Goal: Task Accomplishment & Management: Manage account settings

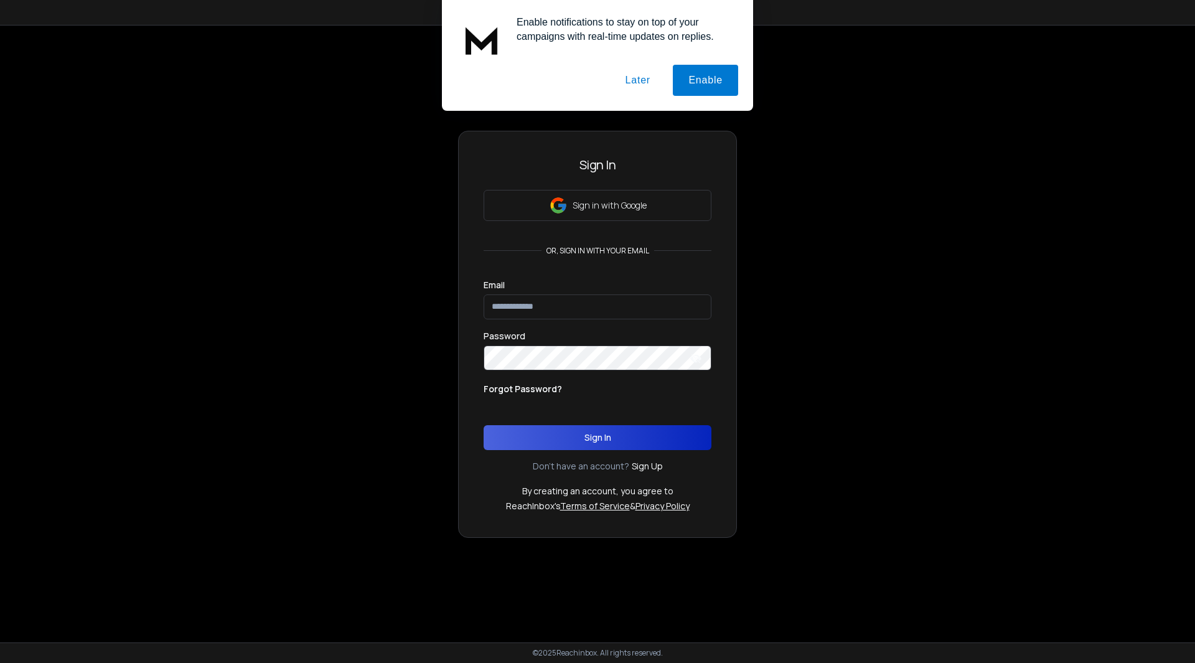
click at [646, 78] on button "Later" at bounding box center [637, 80] width 56 height 31
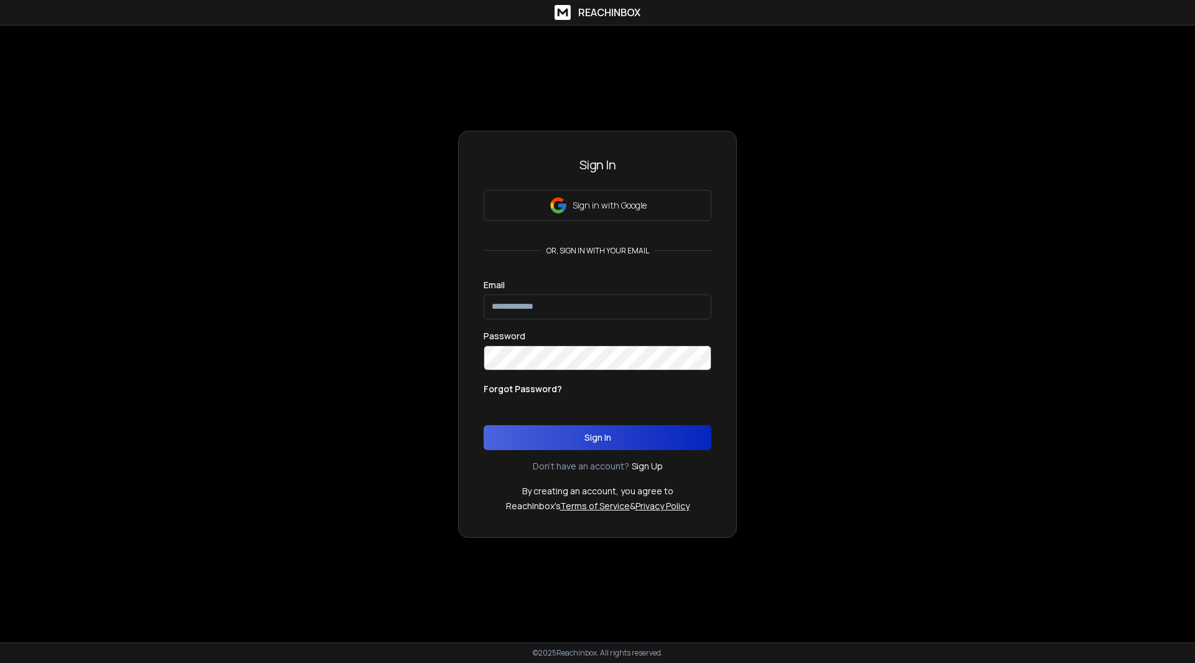
click at [514, 313] on input "email" at bounding box center [598, 306] width 228 height 25
paste input "**********"
type input "**********"
drag, startPoint x: 500, startPoint y: 306, endPoint x: 280, endPoint y: 291, distance: 220.9
click at [280, 291] on div "**********" at bounding box center [597, 333] width 1195 height 567
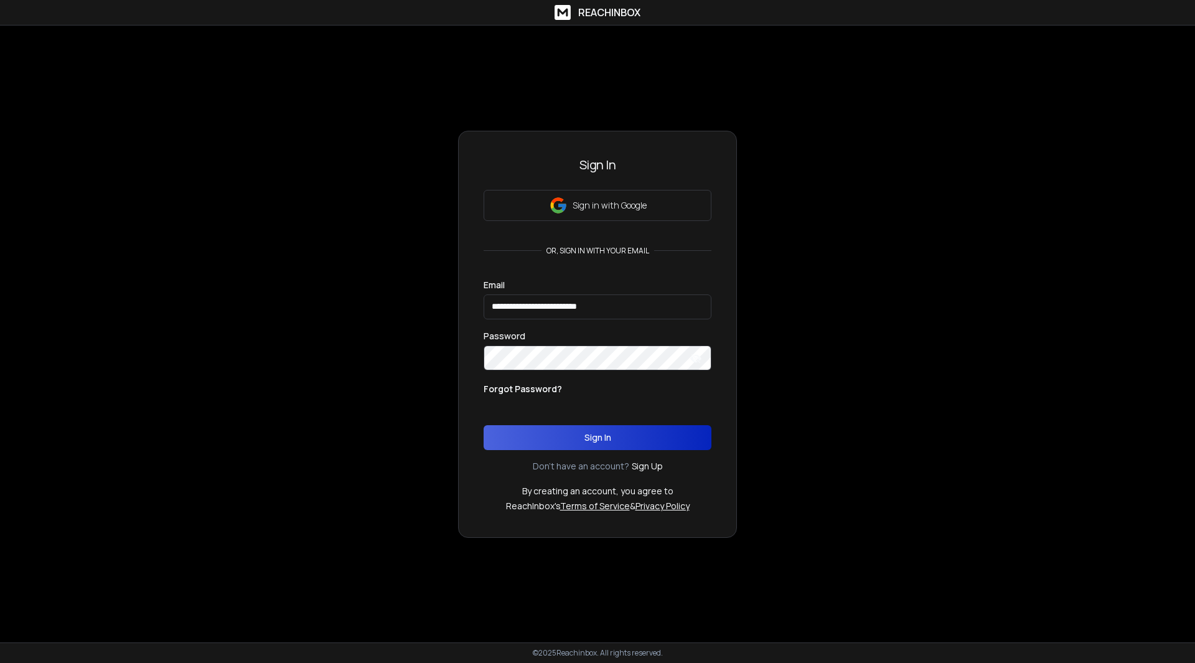
click at [585, 436] on button "Sign In" at bounding box center [598, 437] width 228 height 25
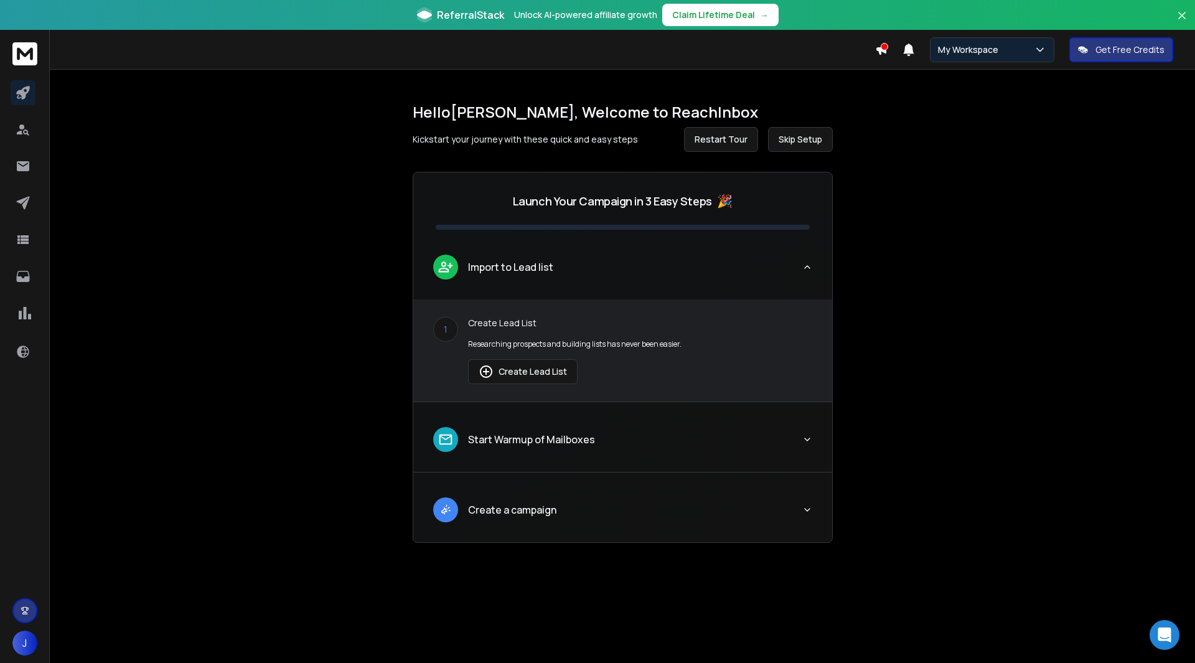
click at [975, 49] on p "My Workspace" at bounding box center [970, 50] width 65 height 12
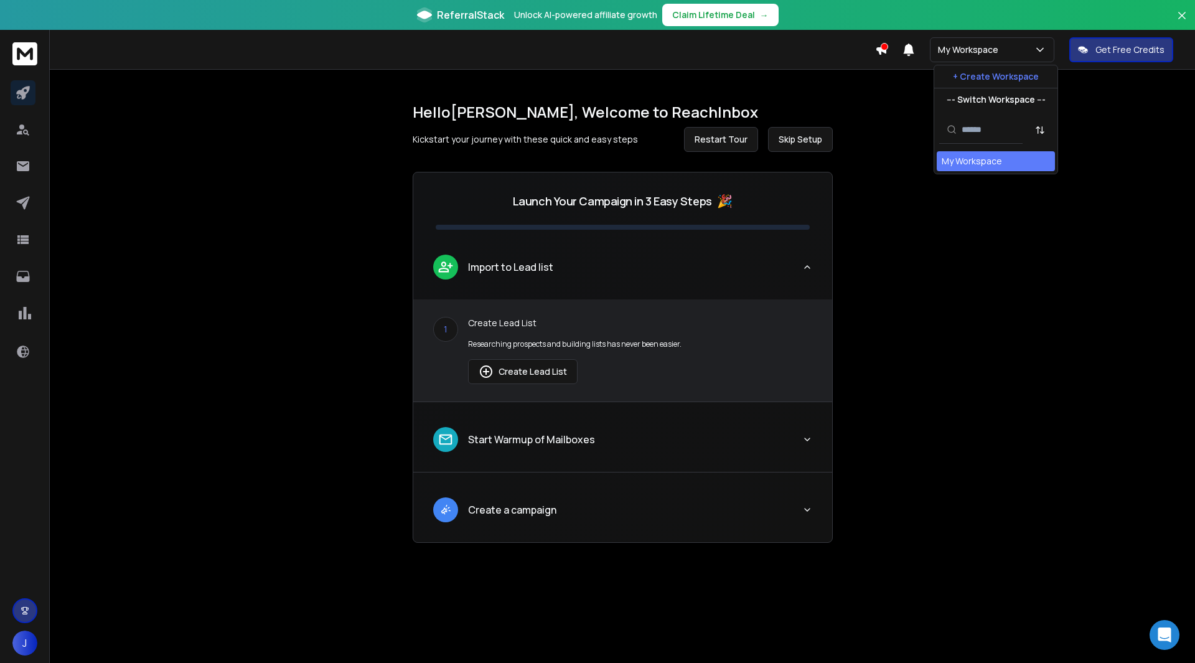
click at [1015, 267] on div "Hello James , Welcome to ReachInbox Kickstart your journey with these quick and…" at bounding box center [623, 322] width 1106 height 481
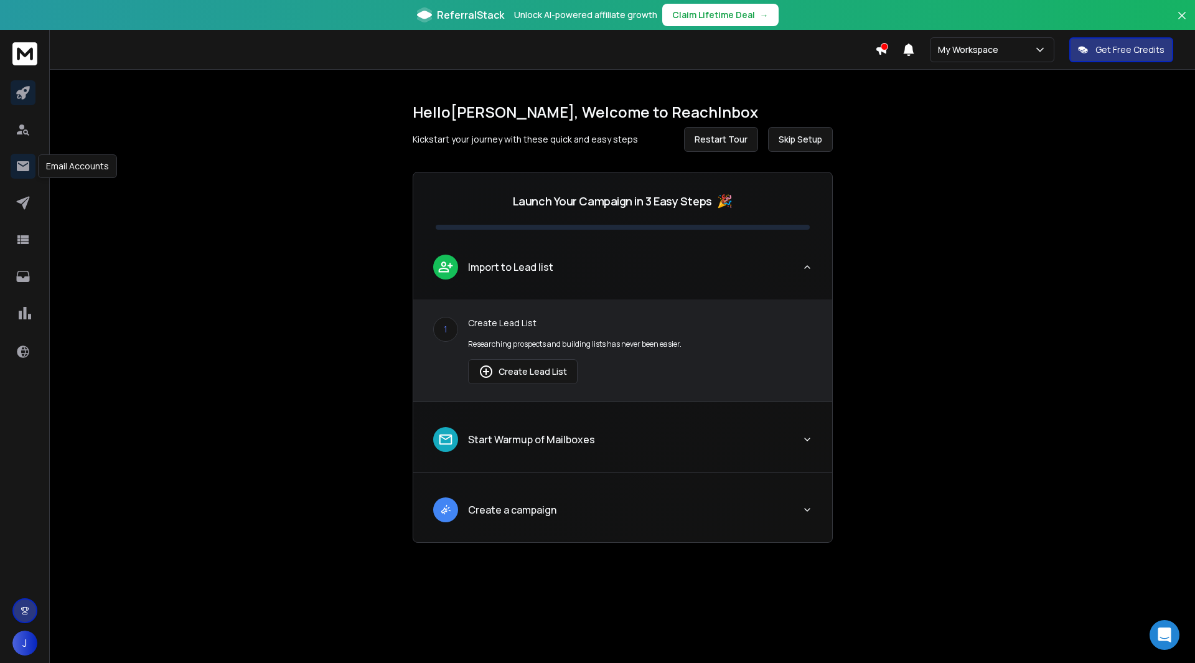
click at [22, 167] on icon at bounding box center [23, 166] width 12 height 10
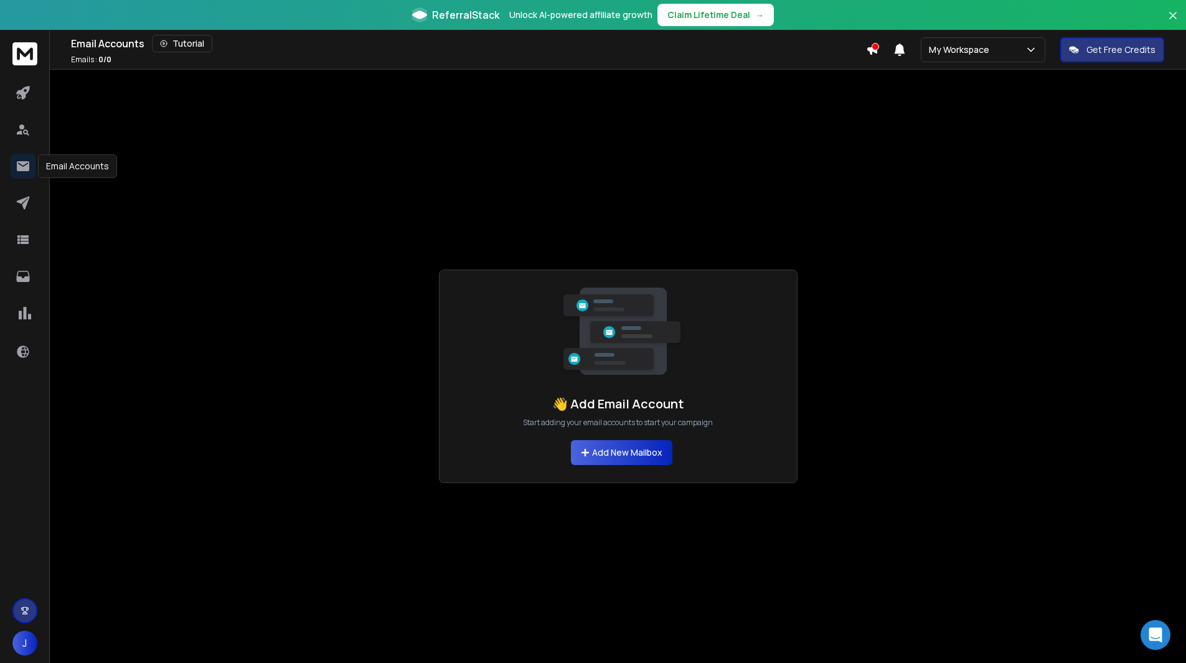
click at [19, 163] on icon at bounding box center [23, 166] width 12 height 10
click at [23, 166] on icon at bounding box center [23, 166] width 15 height 15
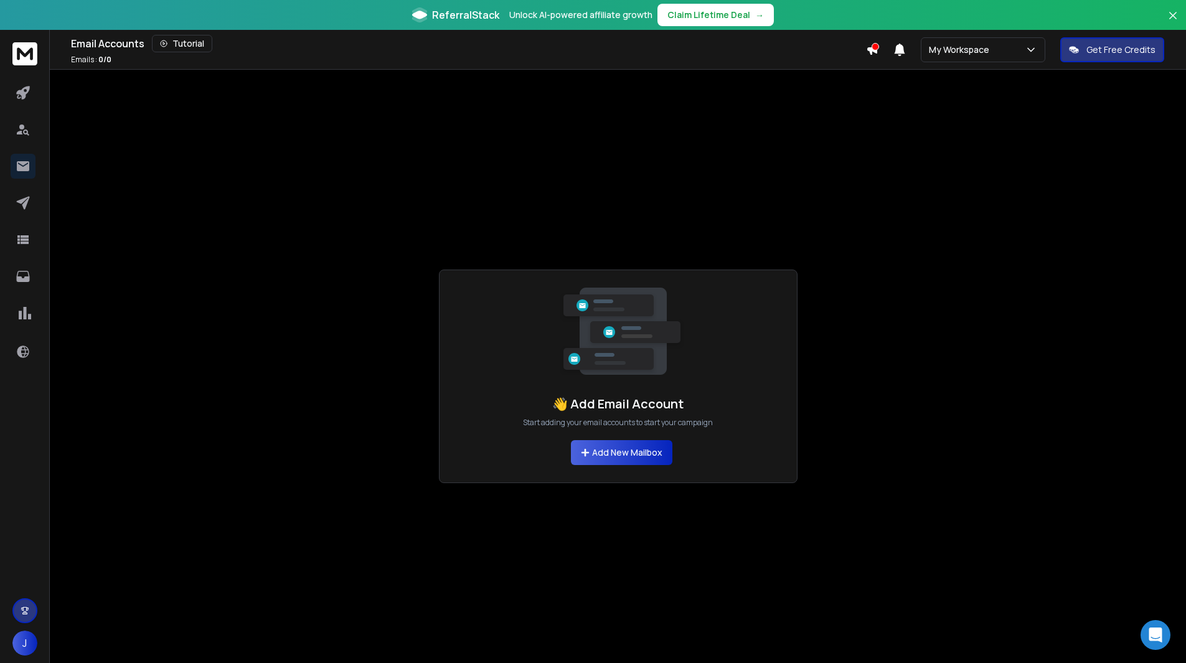
click at [1173, 15] on icon "Close banner" at bounding box center [1172, 15] width 7 height 7
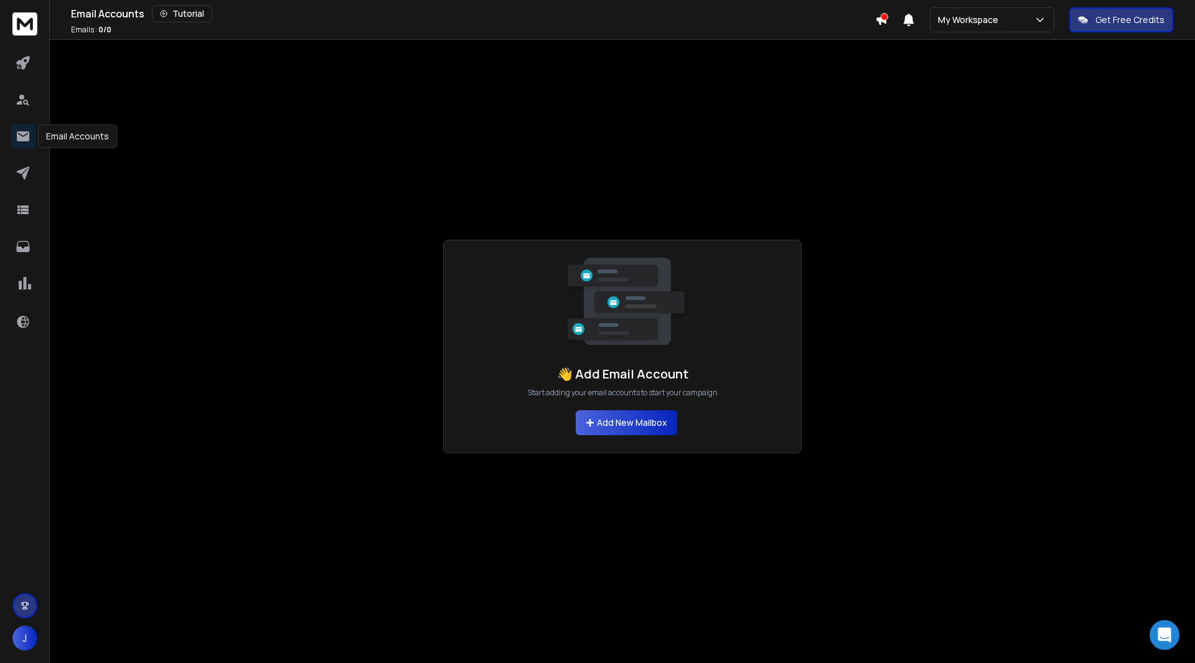
click at [27, 135] on icon at bounding box center [23, 136] width 12 height 10
click at [19, 135] on icon at bounding box center [23, 136] width 12 height 10
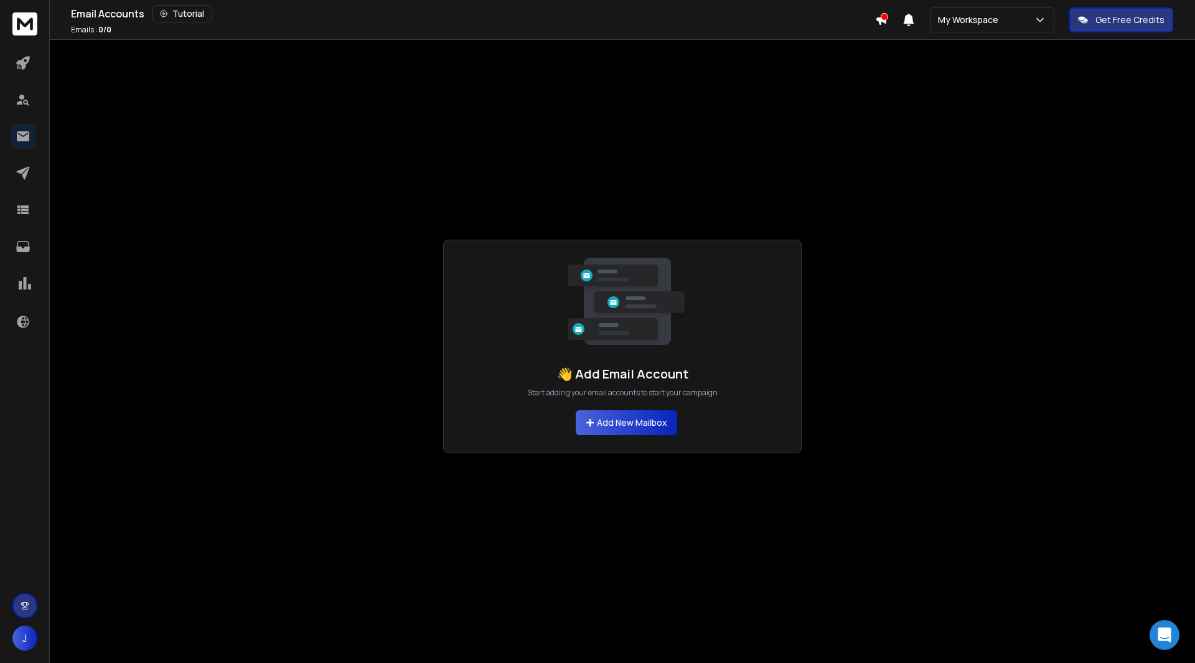
click at [19, 135] on icon at bounding box center [23, 136] width 12 height 10
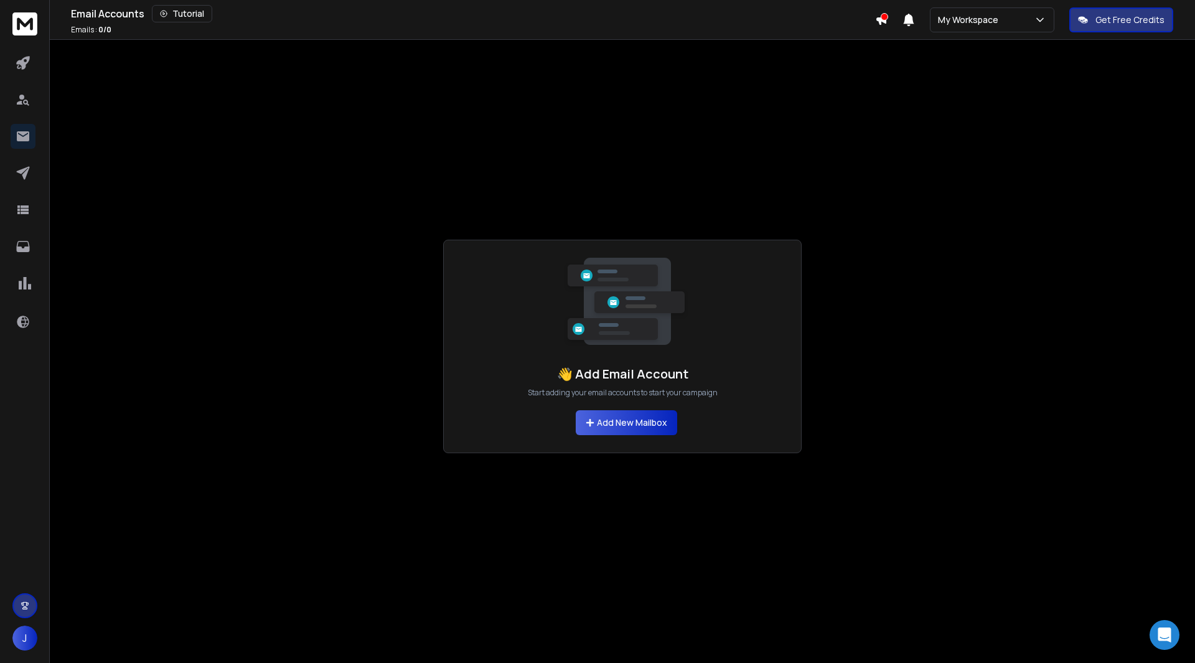
click at [20, 135] on icon at bounding box center [23, 136] width 15 height 15
click at [21, 135] on icon at bounding box center [23, 136] width 15 height 15
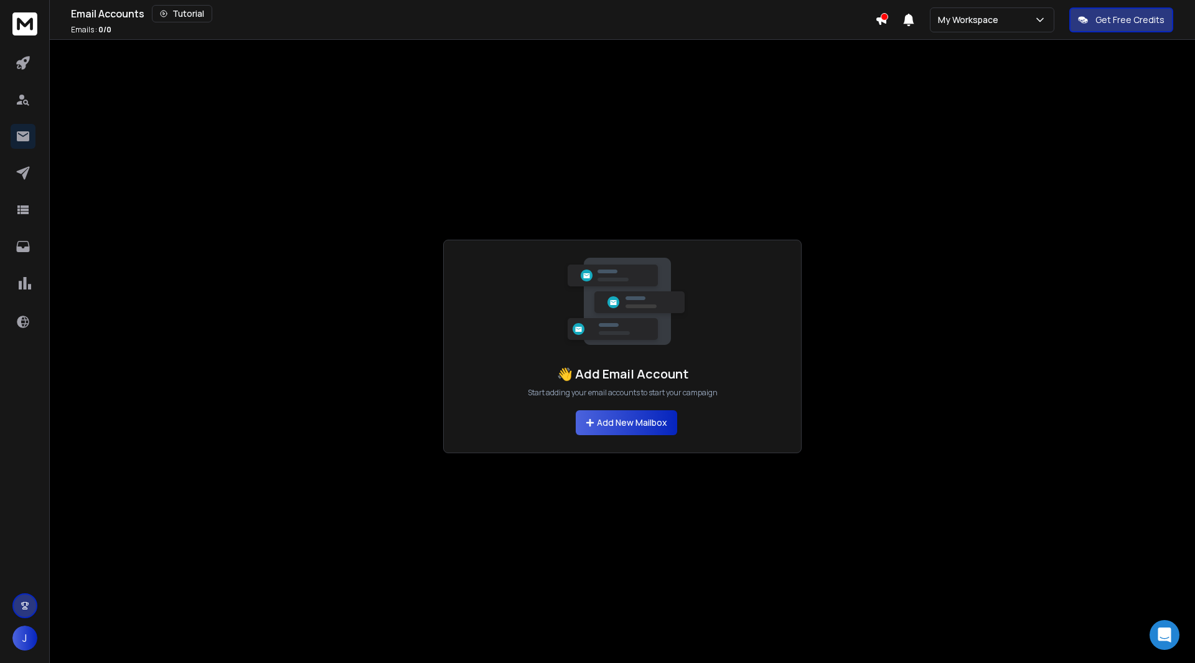
click at [21, 136] on icon at bounding box center [23, 136] width 15 height 15
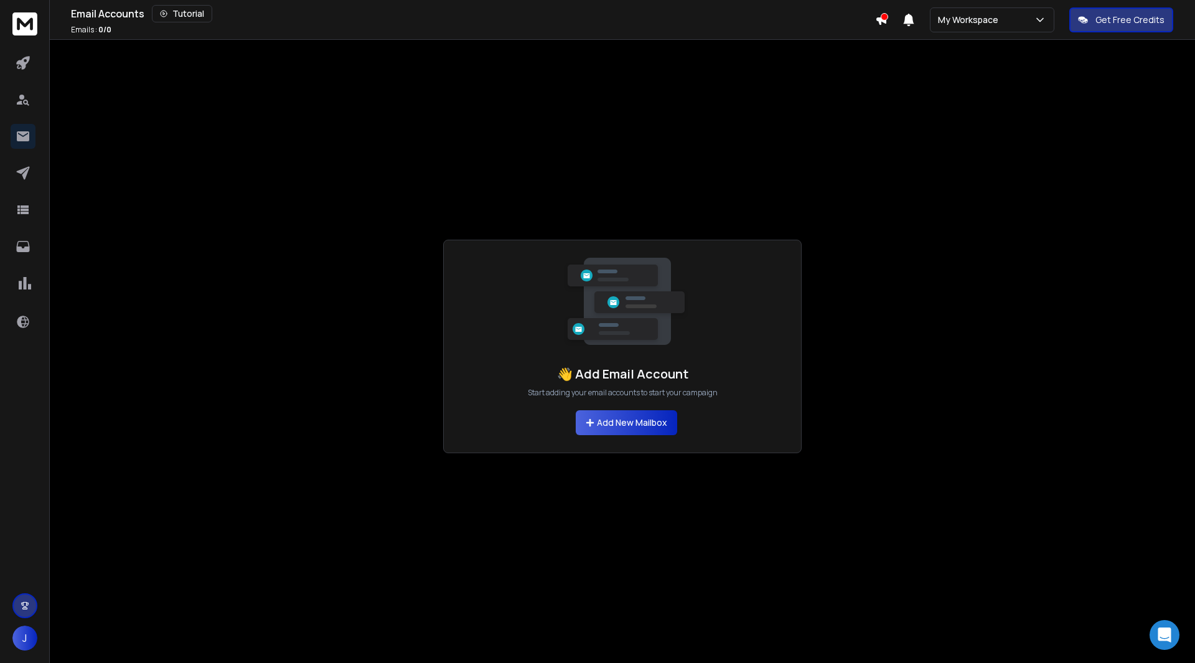
click at [643, 419] on button "Add New Mailbox" at bounding box center [626, 422] width 101 height 25
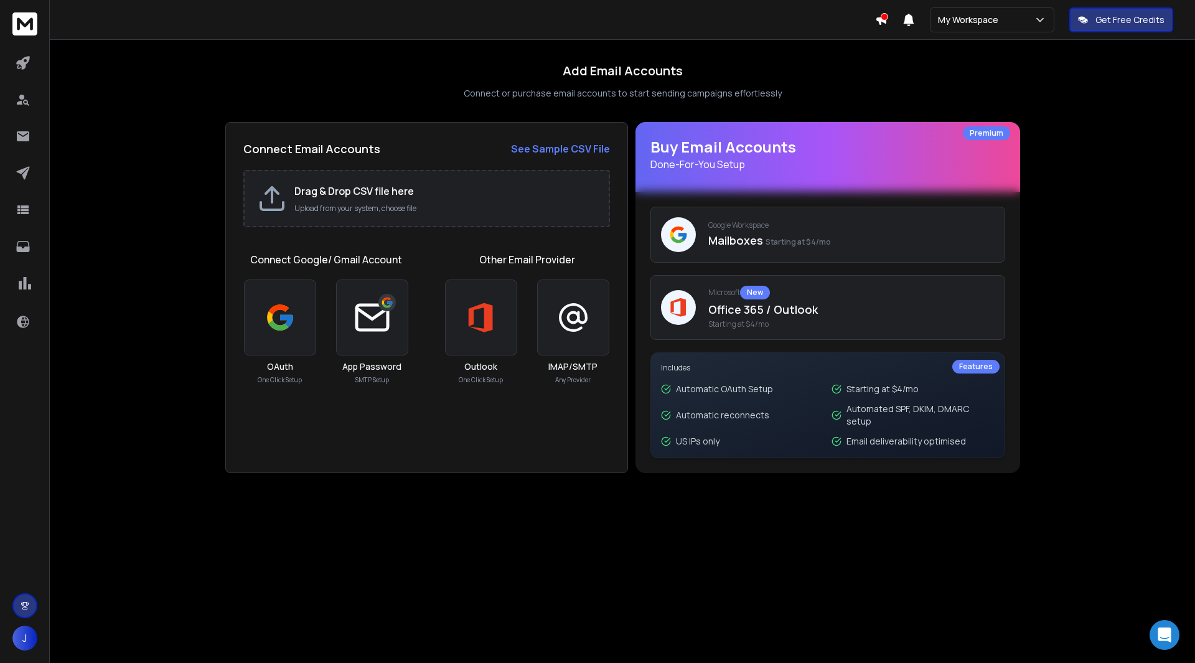
click at [293, 313] on icon at bounding box center [280, 317] width 31 height 37
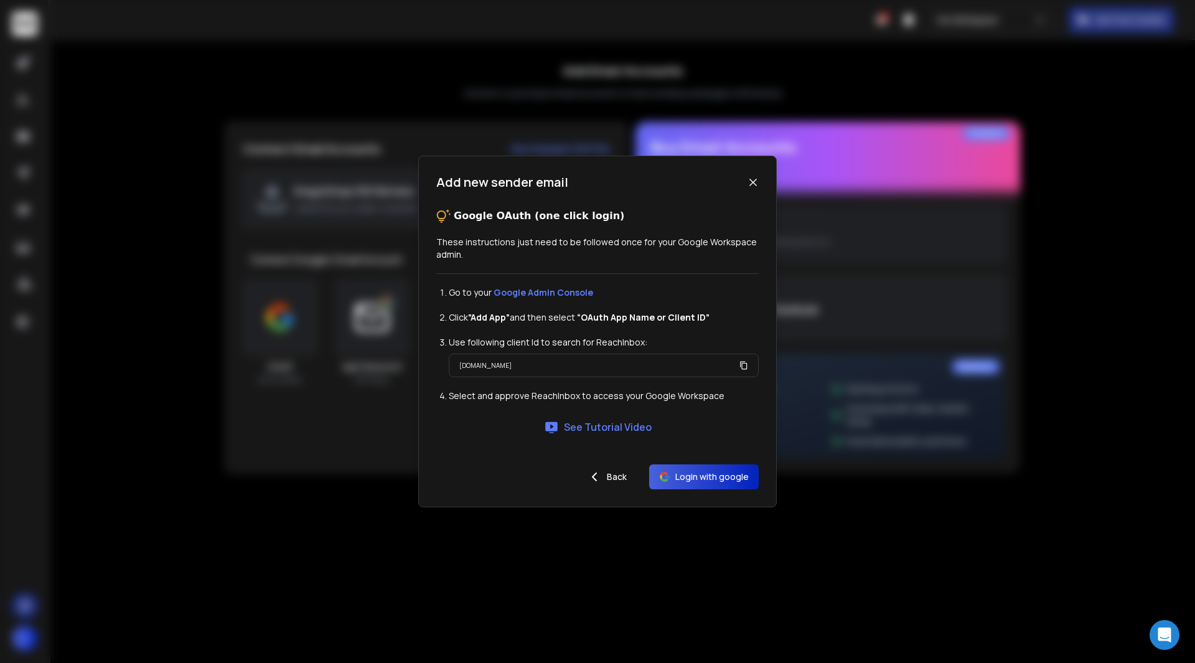
click at [682, 465] on button "Login with google" at bounding box center [704, 476] width 110 height 25
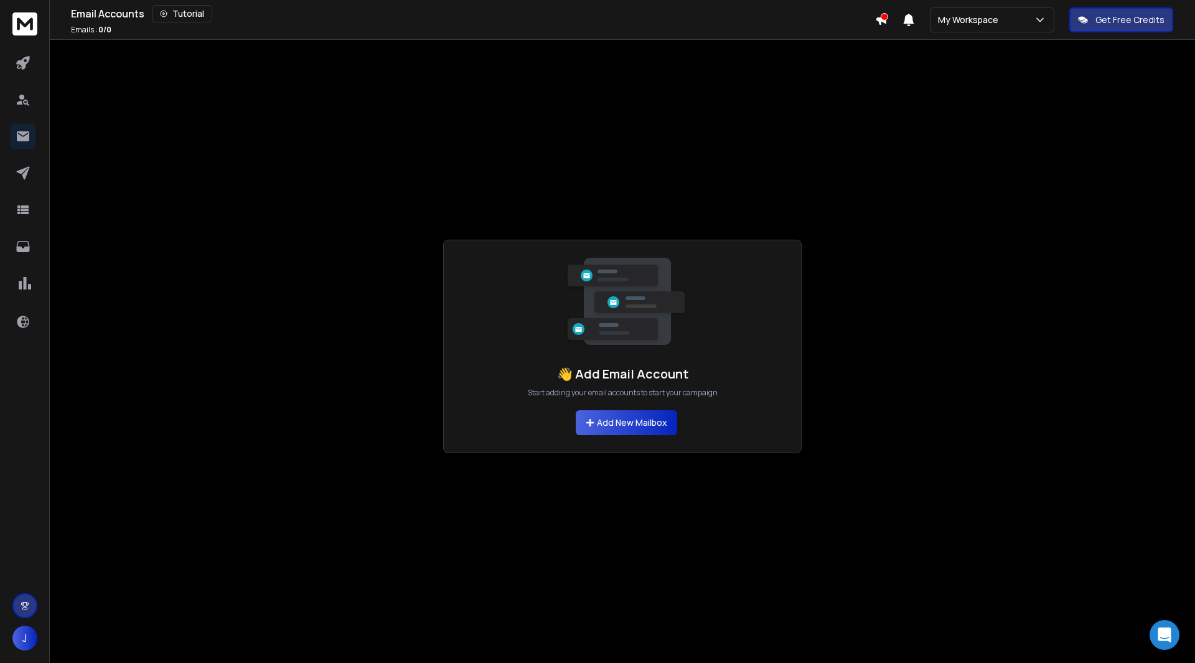
click at [624, 431] on button "Add New Mailbox" at bounding box center [626, 422] width 101 height 25
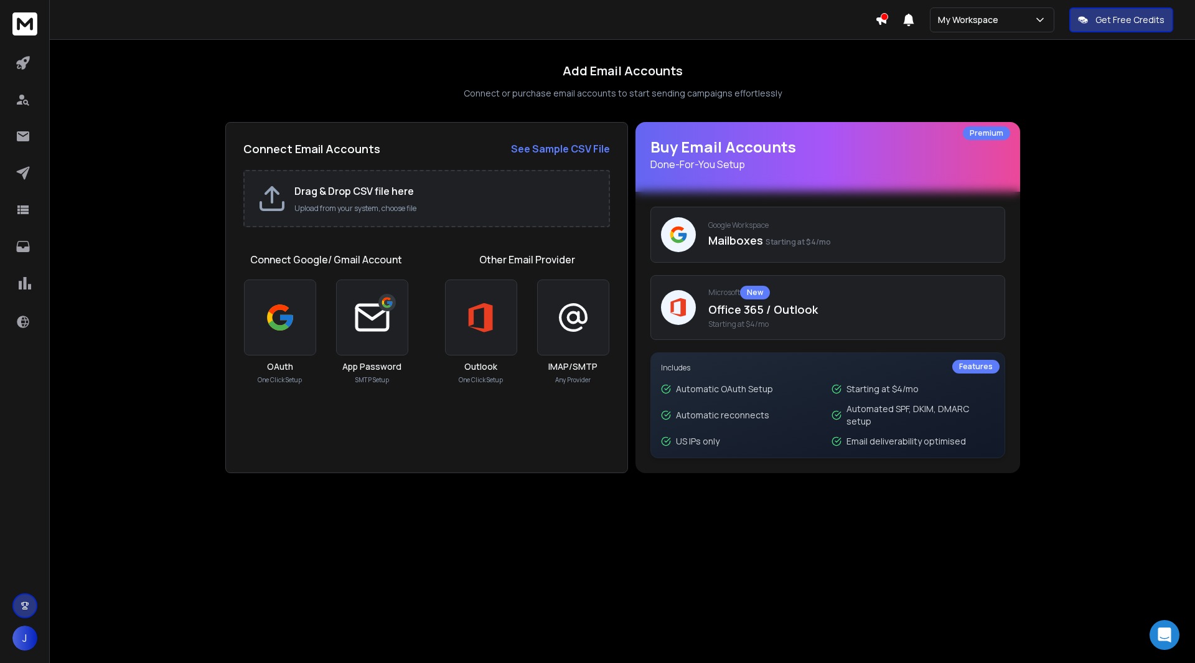
click at [276, 298] on div at bounding box center [280, 318] width 72 height 76
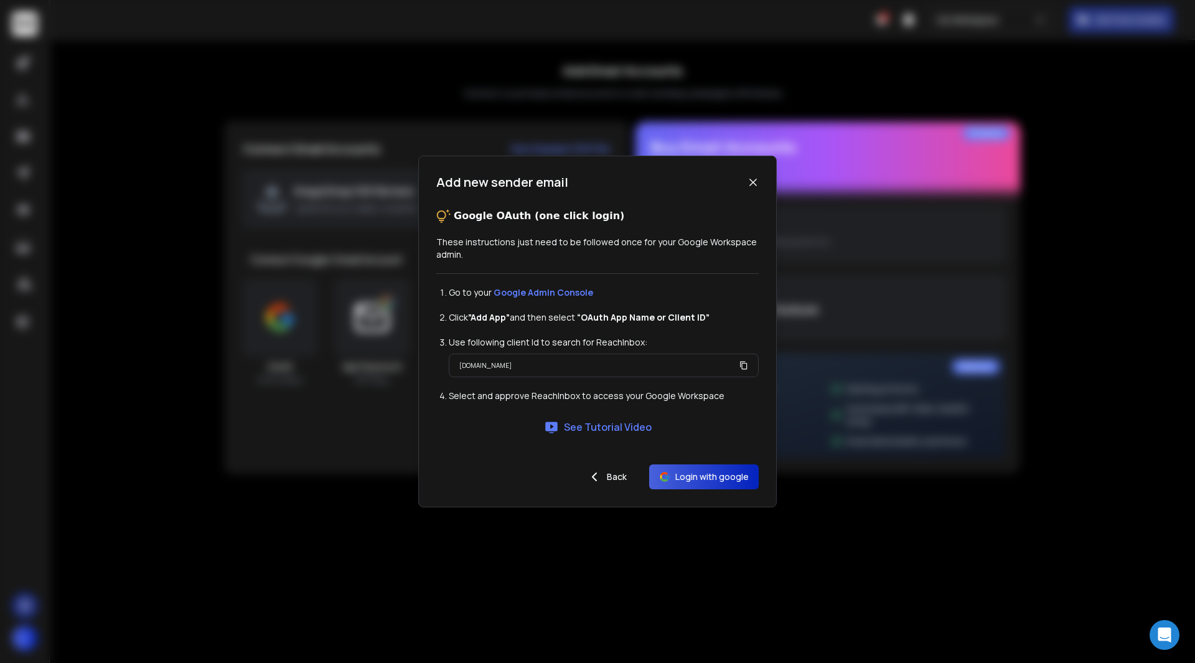
click at [692, 476] on button "Login with google" at bounding box center [704, 476] width 110 height 25
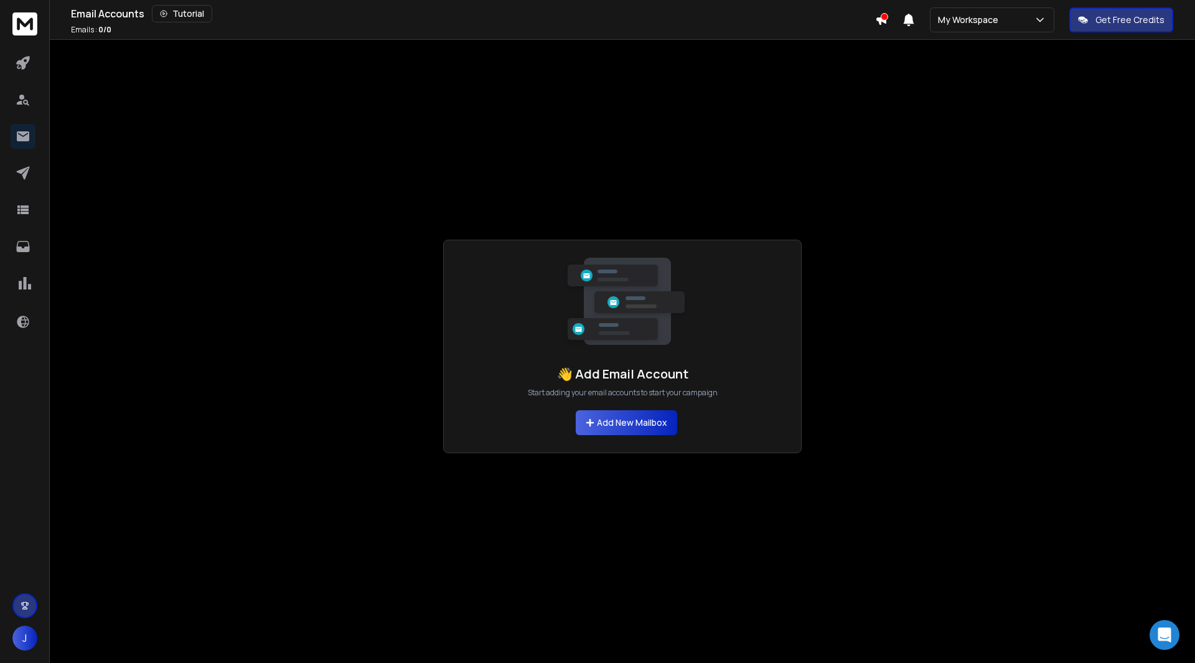
click at [657, 421] on button "Add New Mailbox" at bounding box center [626, 422] width 101 height 25
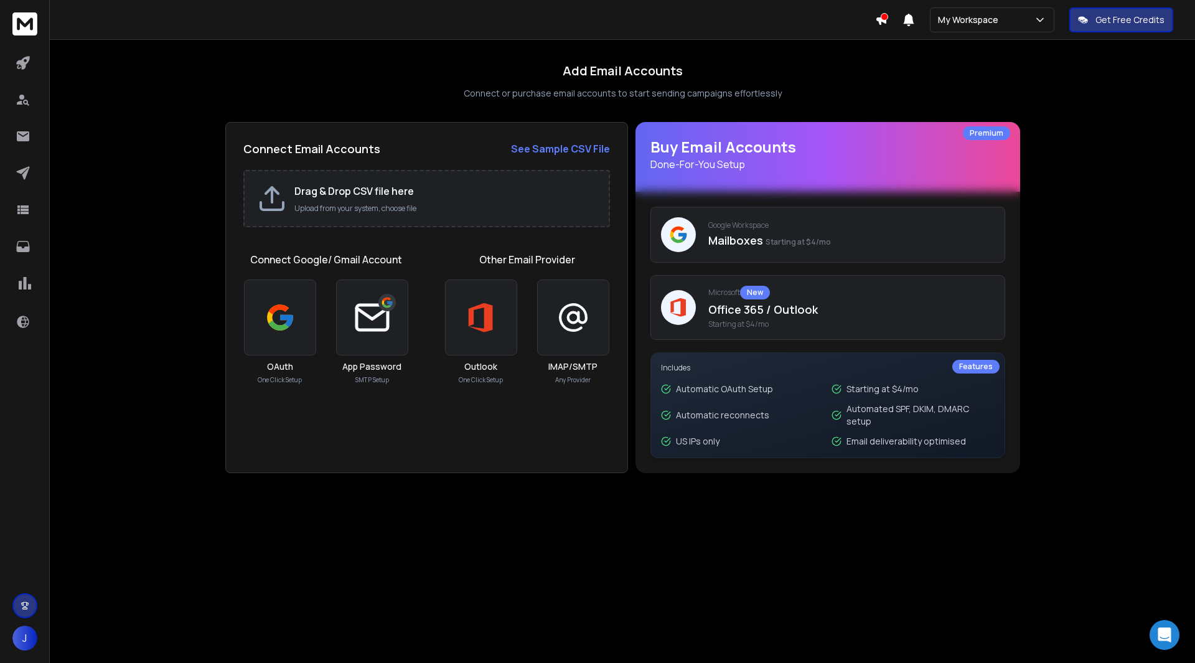
click at [271, 317] on icon at bounding box center [280, 317] width 31 height 37
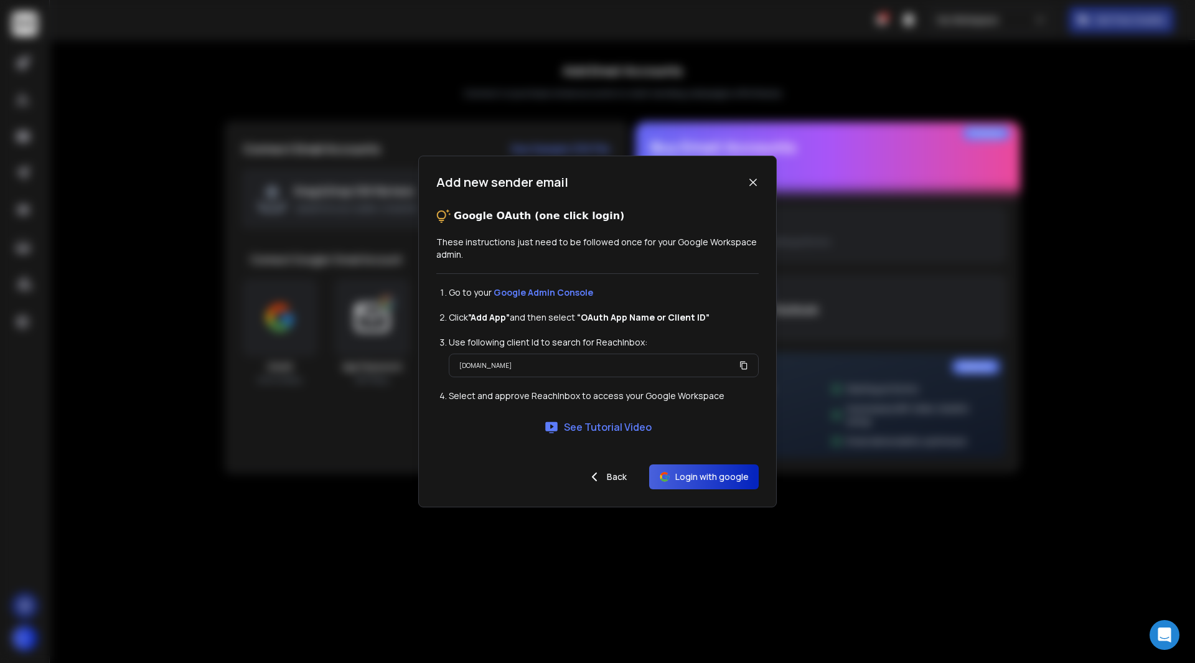
click at [742, 362] on icon at bounding box center [744, 365] width 9 height 9
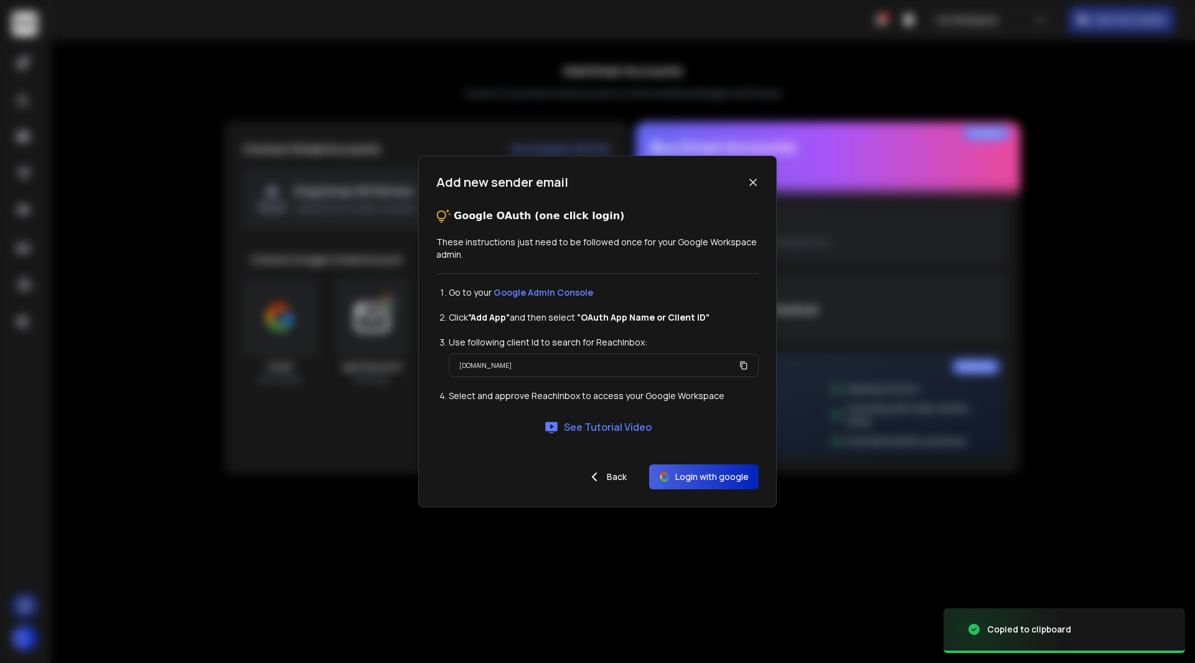
click at [746, 364] on icon at bounding box center [744, 365] width 9 height 9
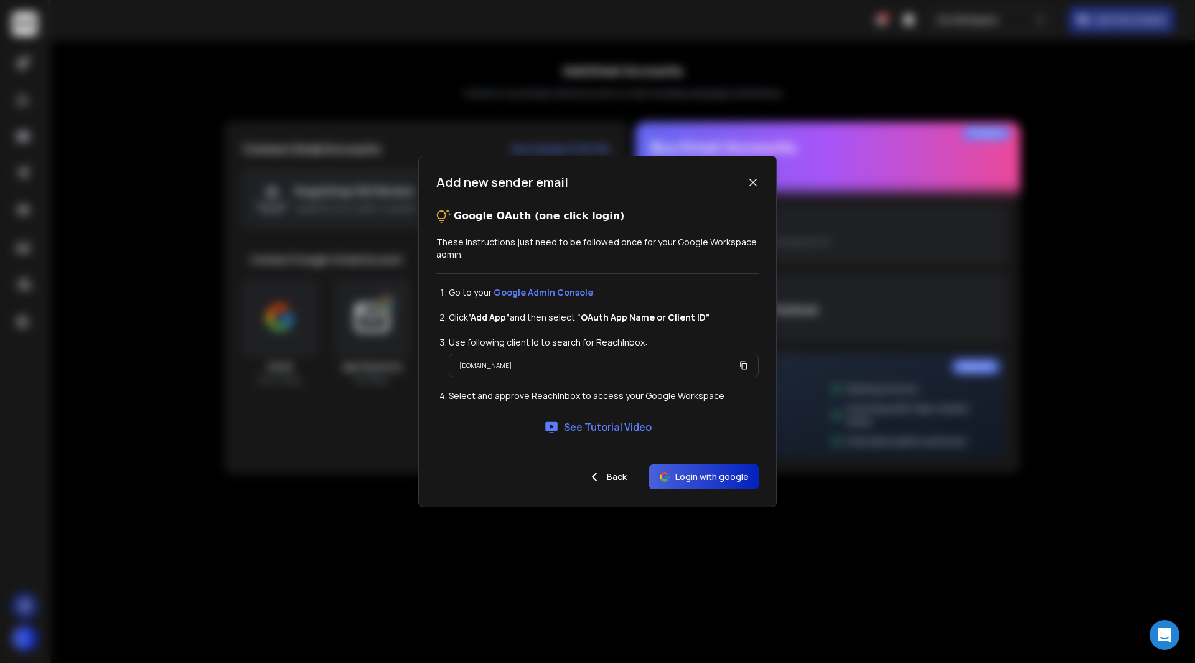
click at [717, 483] on button "Login with google" at bounding box center [704, 476] width 110 height 25
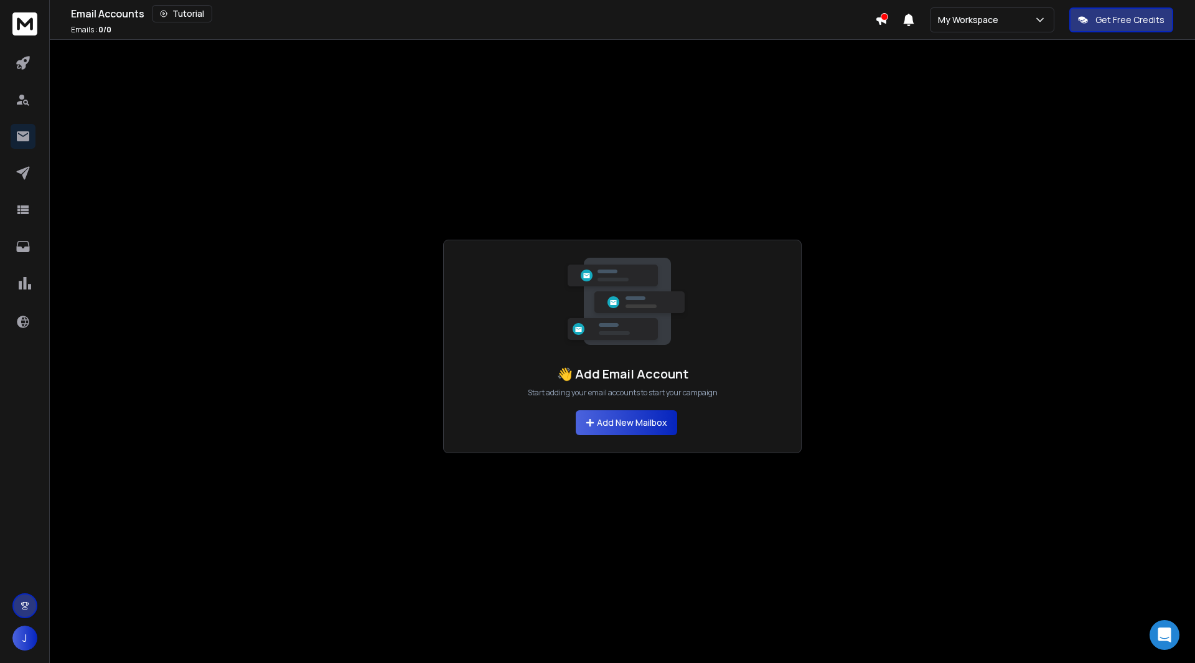
click at [631, 425] on button "Add New Mailbox" at bounding box center [626, 422] width 101 height 25
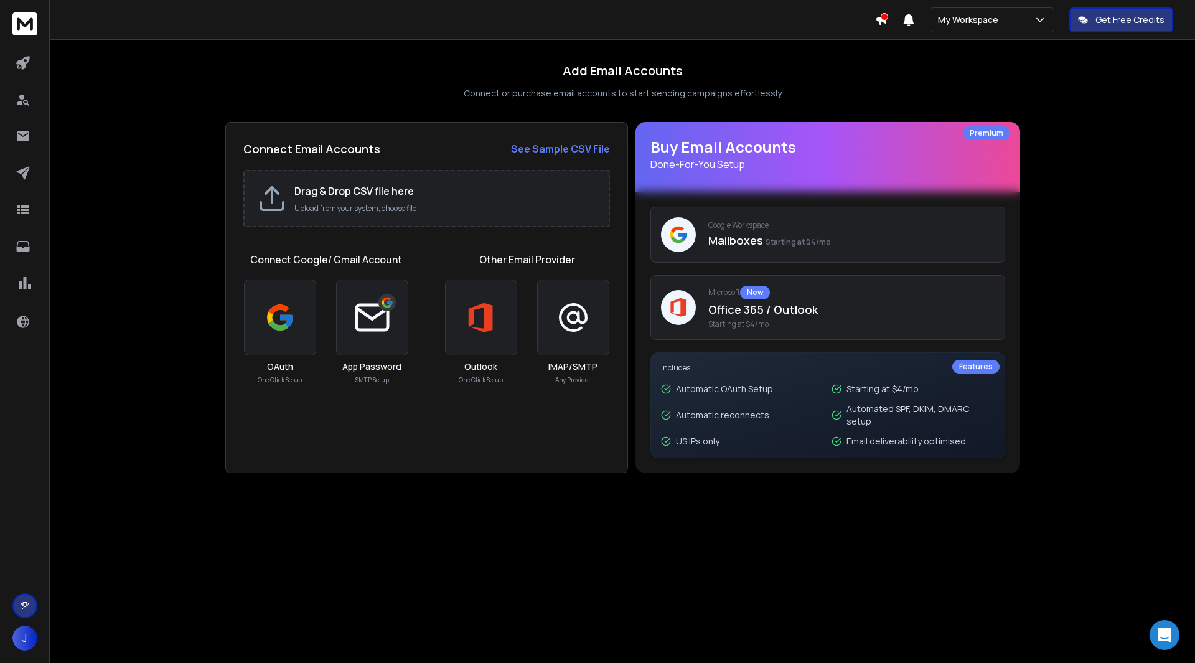
click at [276, 298] on div at bounding box center [280, 318] width 72 height 76
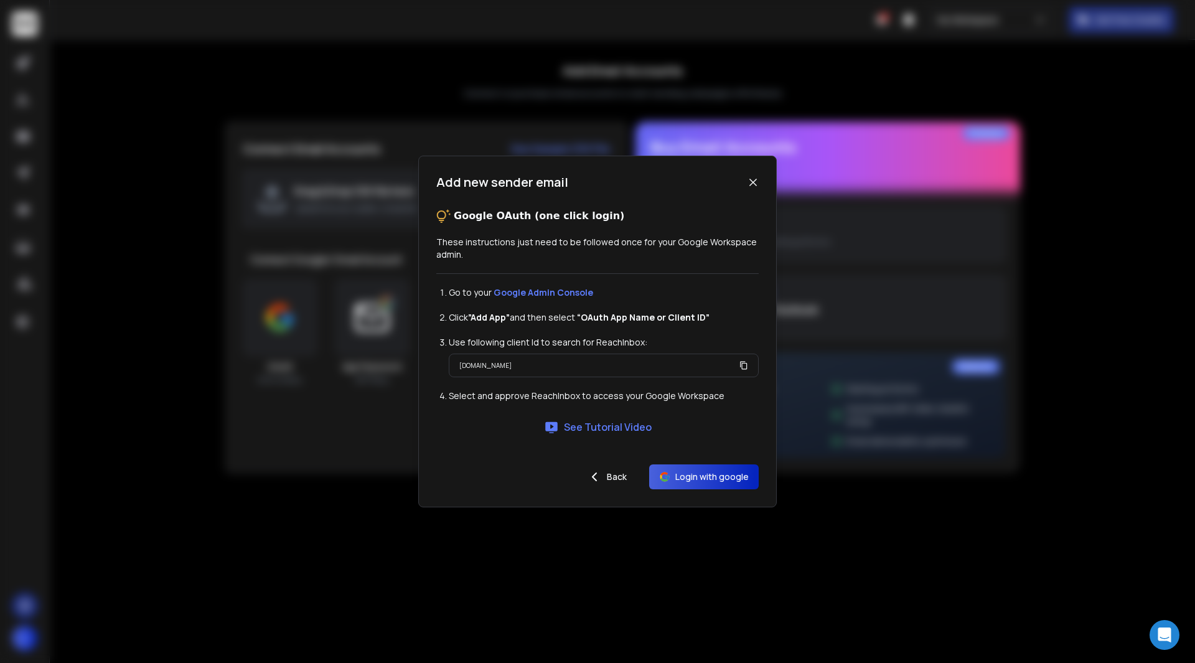
click at [684, 466] on button "Login with google" at bounding box center [704, 476] width 110 height 25
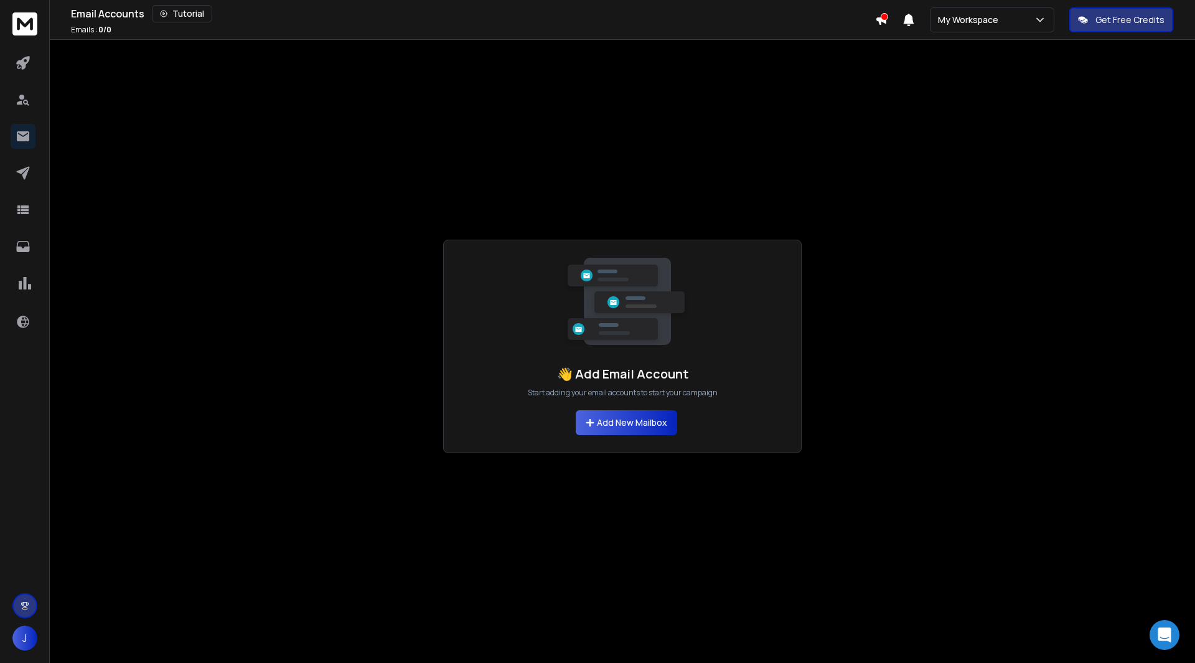
click at [631, 423] on button "Add New Mailbox" at bounding box center [626, 422] width 101 height 25
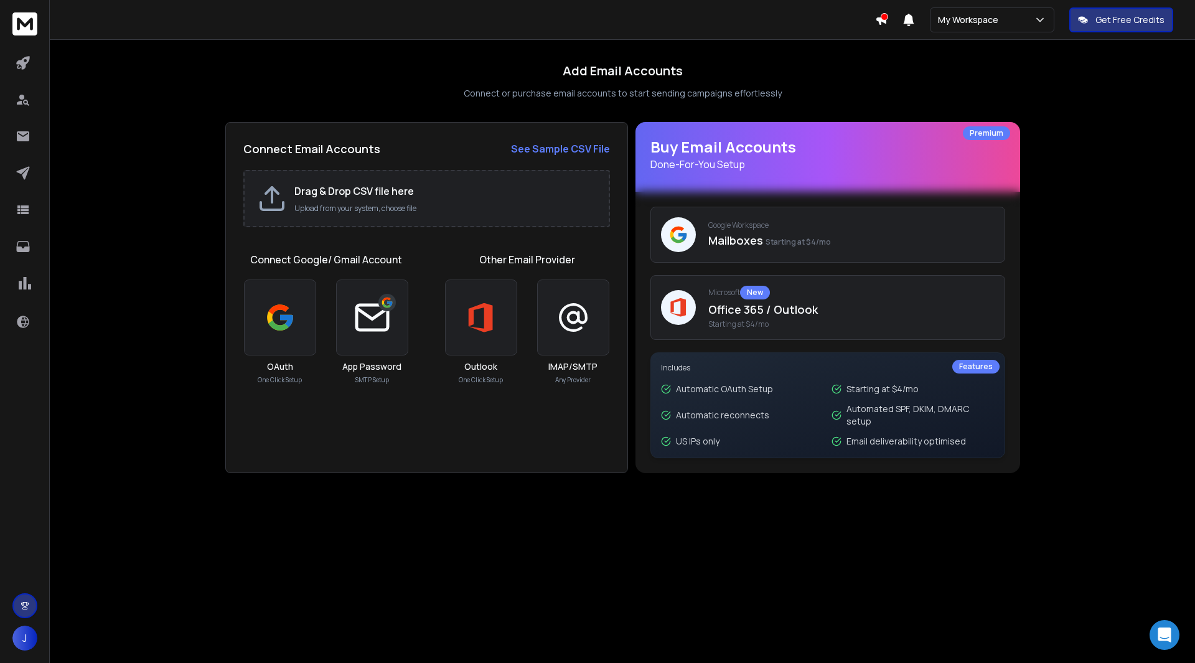
click at [284, 321] on icon at bounding box center [280, 317] width 31 height 37
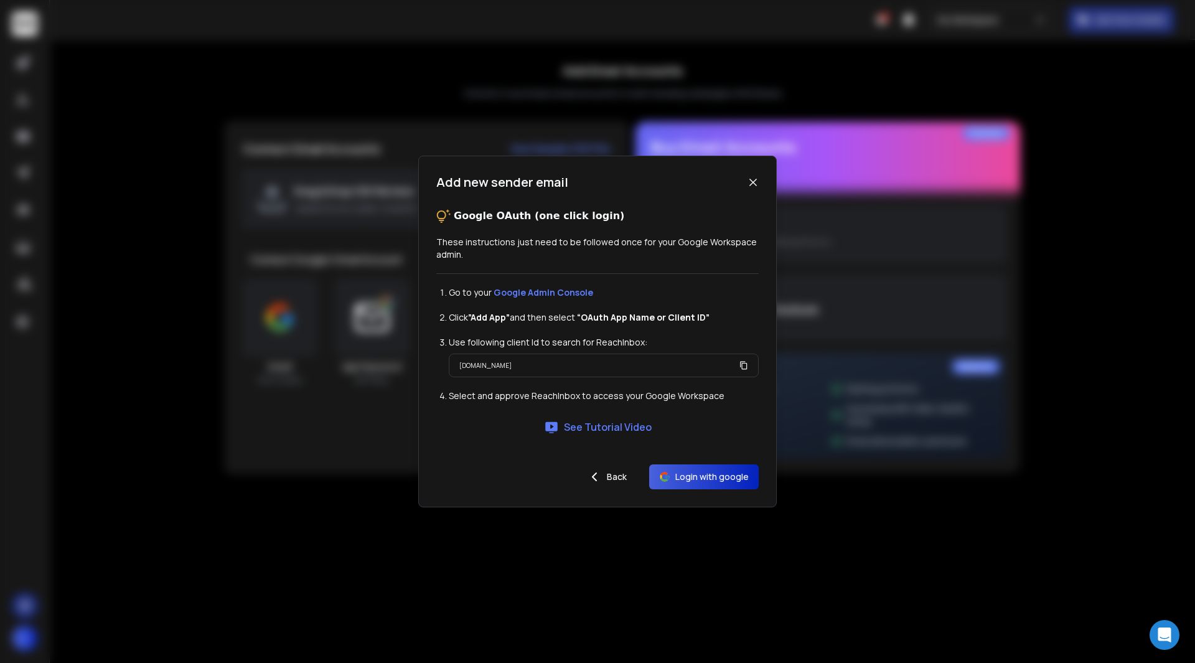
click at [670, 486] on button "Login with google" at bounding box center [704, 476] width 110 height 25
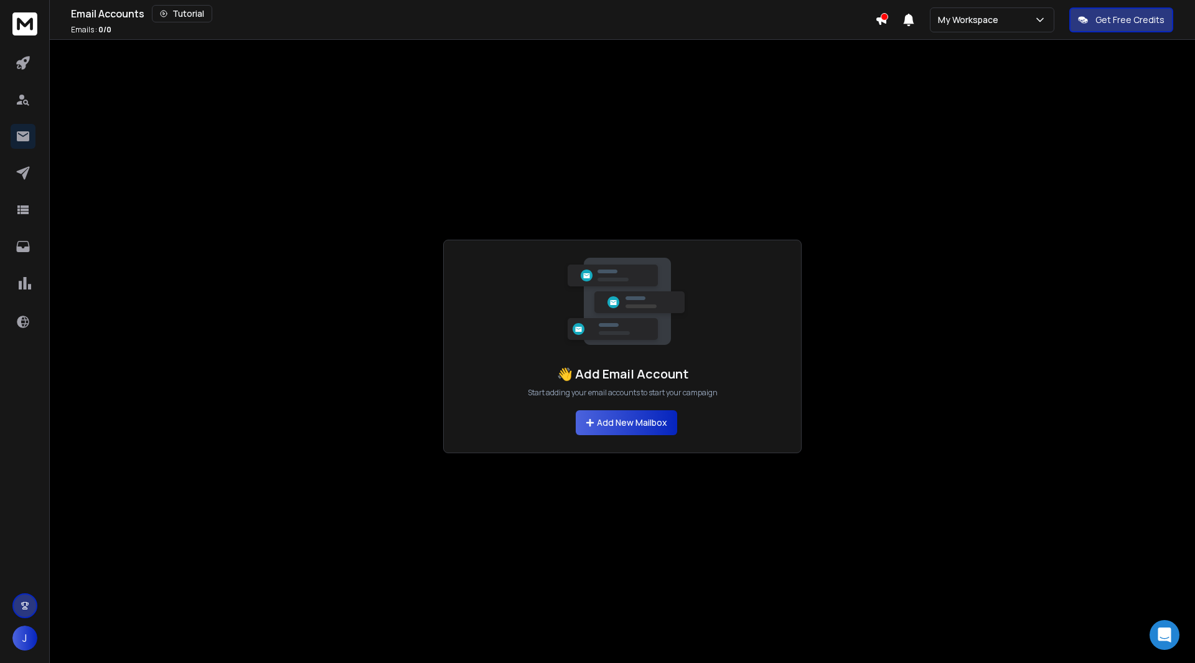
click at [631, 423] on button "Add New Mailbox" at bounding box center [626, 422] width 101 height 25
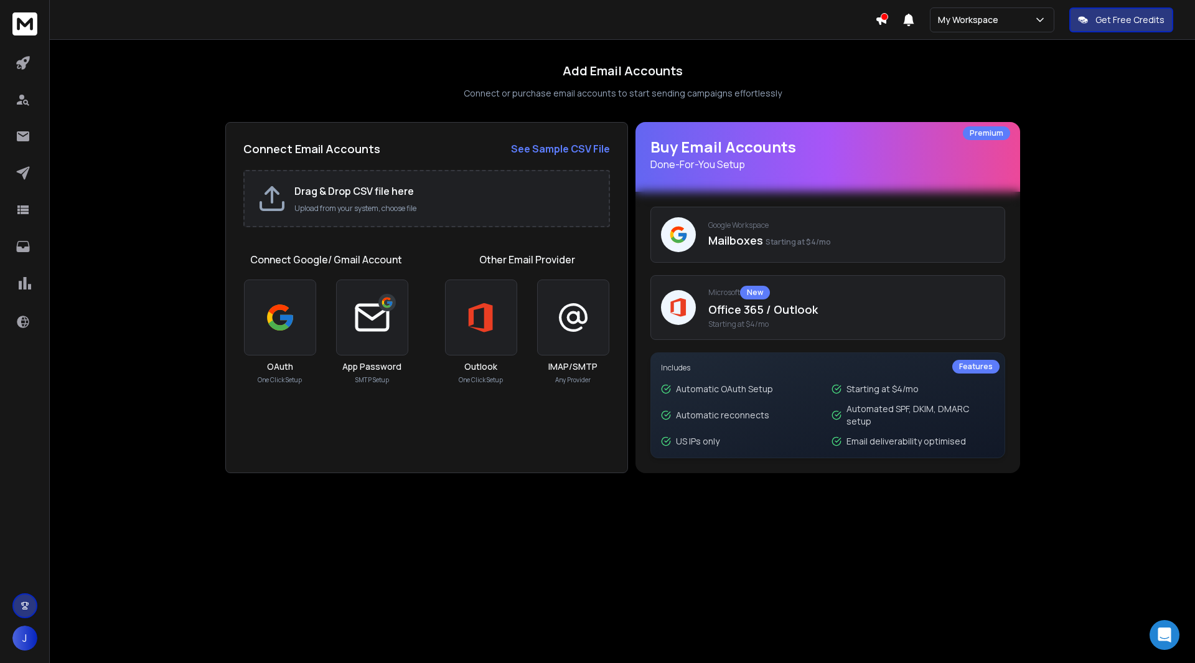
click at [284, 320] on icon at bounding box center [280, 317] width 31 height 37
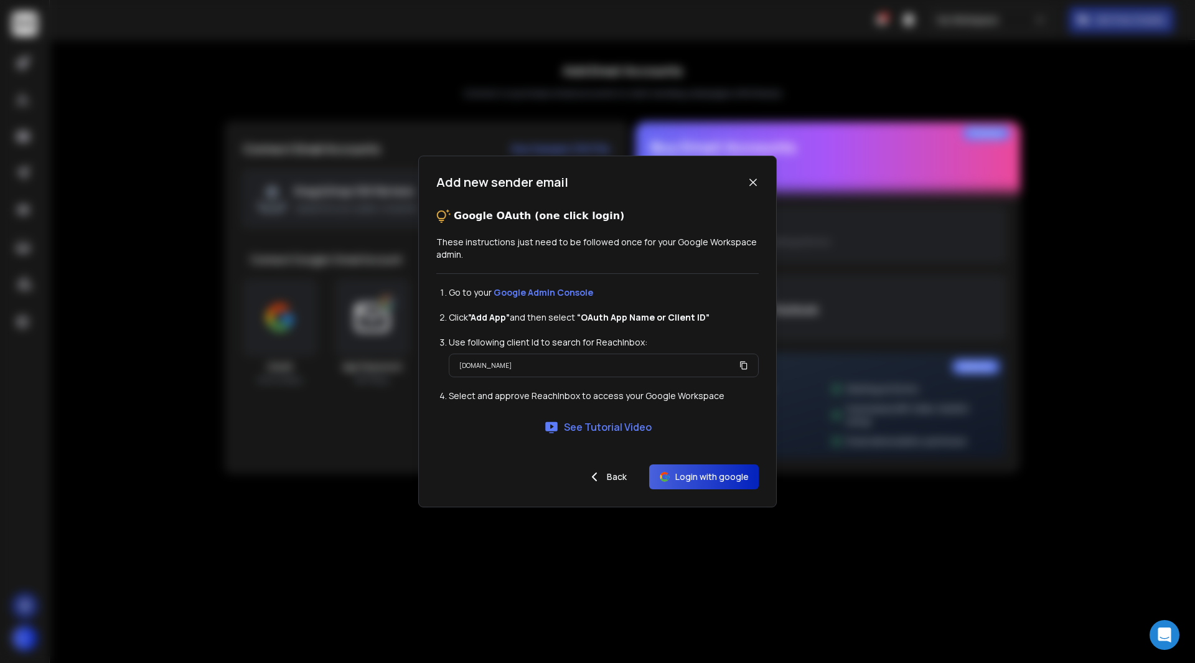
click at [733, 476] on button "Login with google" at bounding box center [704, 476] width 110 height 25
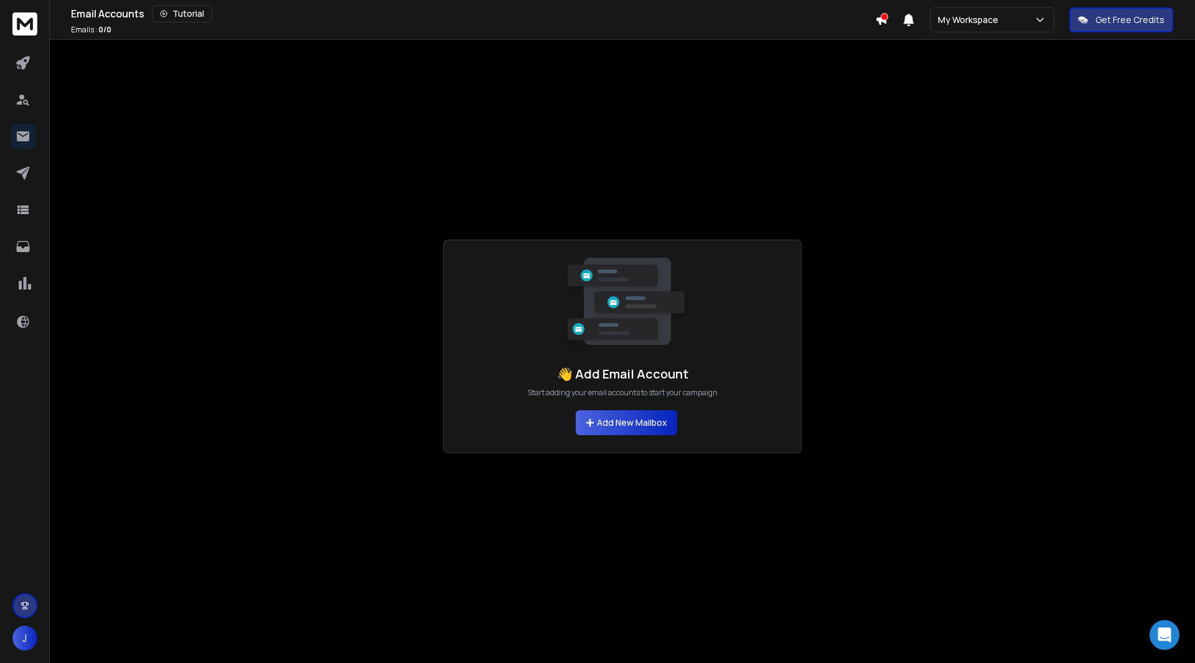
click at [631, 421] on button "Add New Mailbox" at bounding box center [626, 422] width 101 height 25
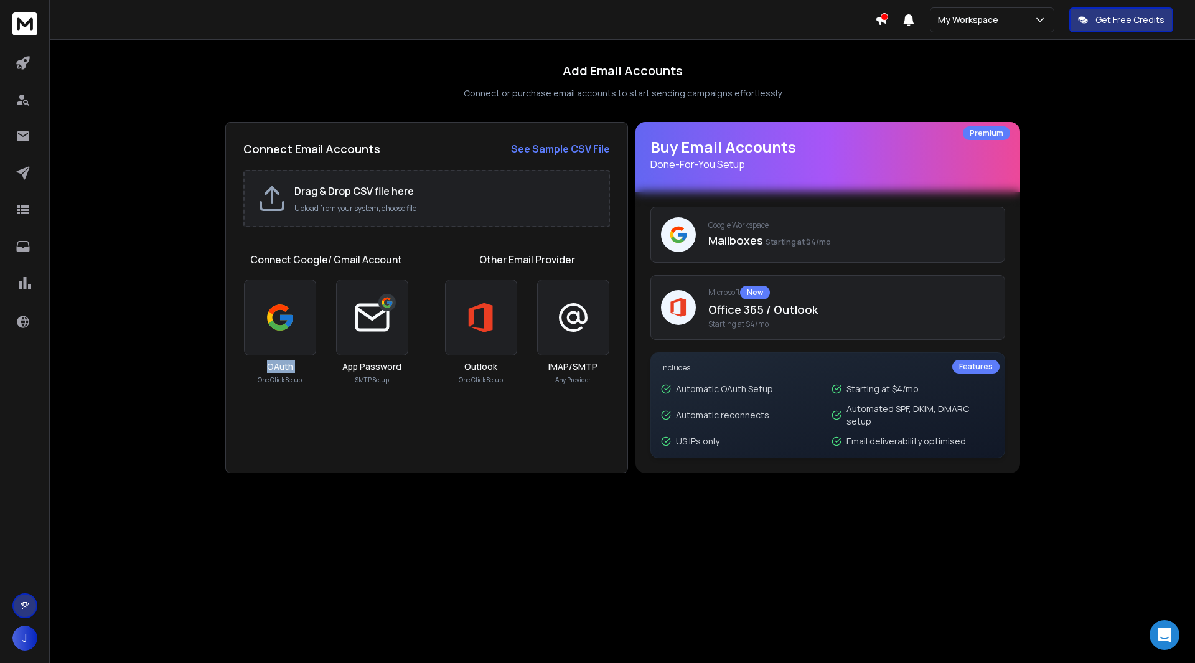
click at [284, 320] on icon at bounding box center [286, 321] width 13 height 12
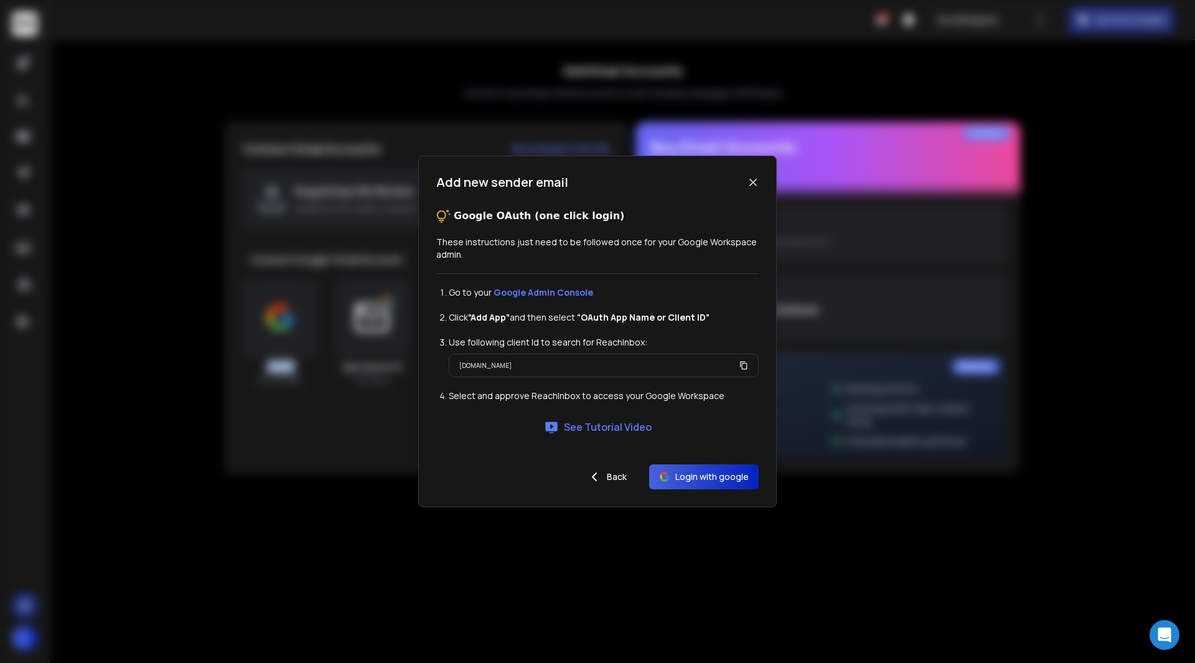
click at [720, 475] on button "Login with google" at bounding box center [704, 476] width 110 height 25
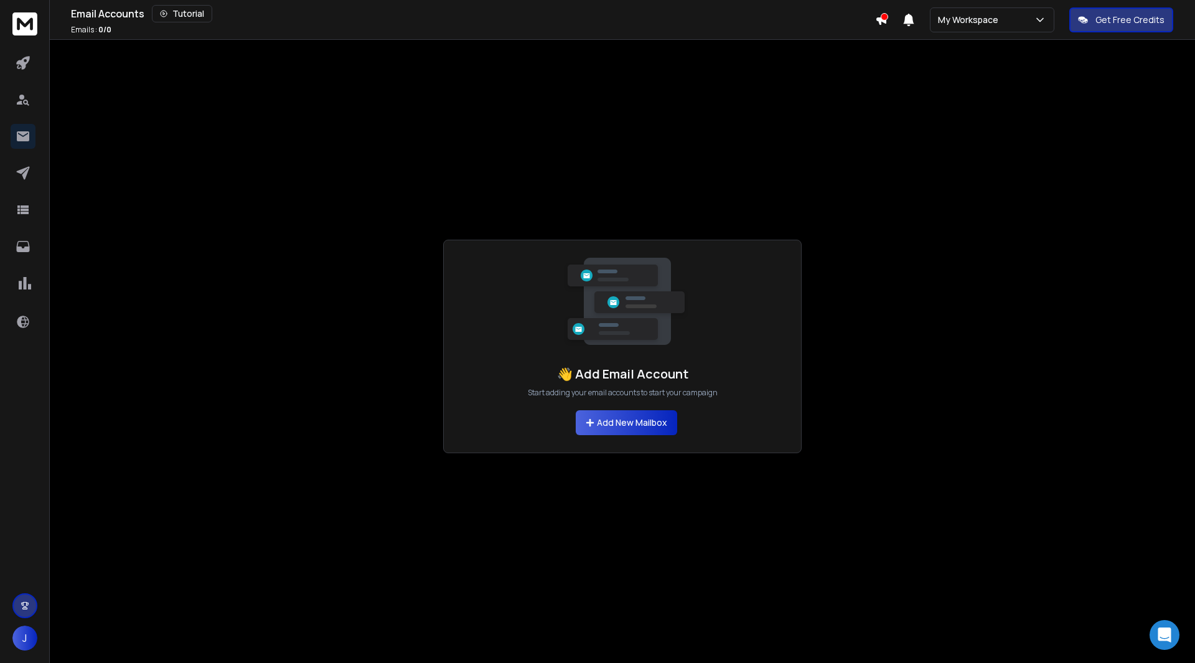
click at [631, 423] on button "Add New Mailbox" at bounding box center [626, 422] width 101 height 25
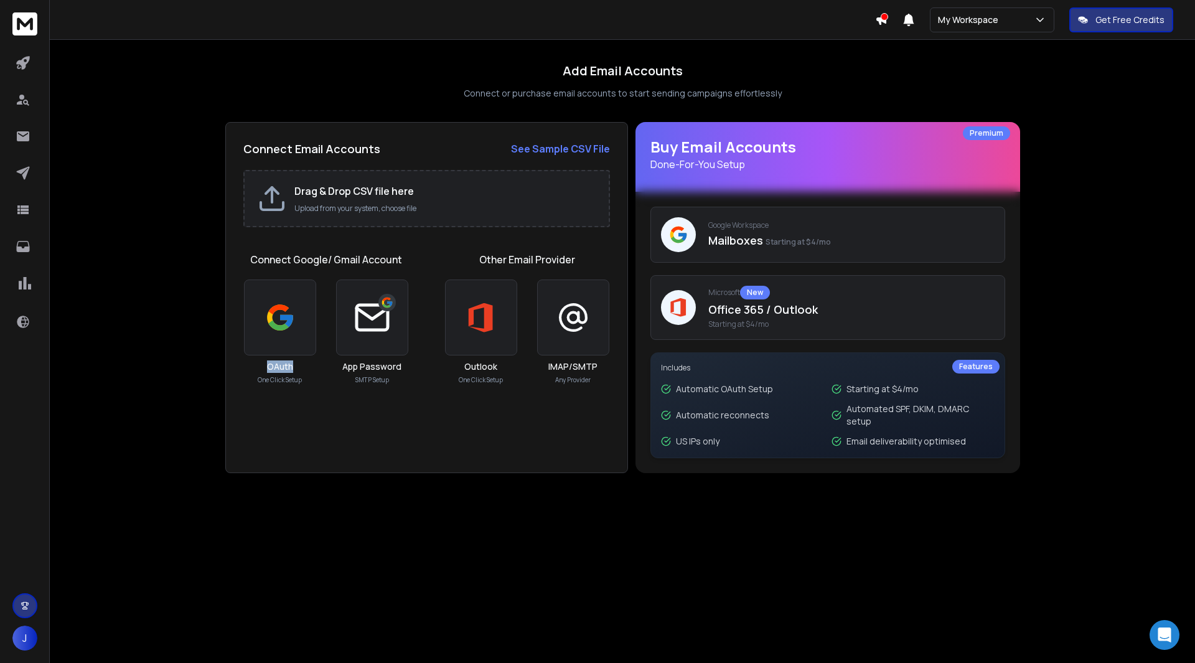
click at [284, 320] on icon at bounding box center [286, 321] width 13 height 12
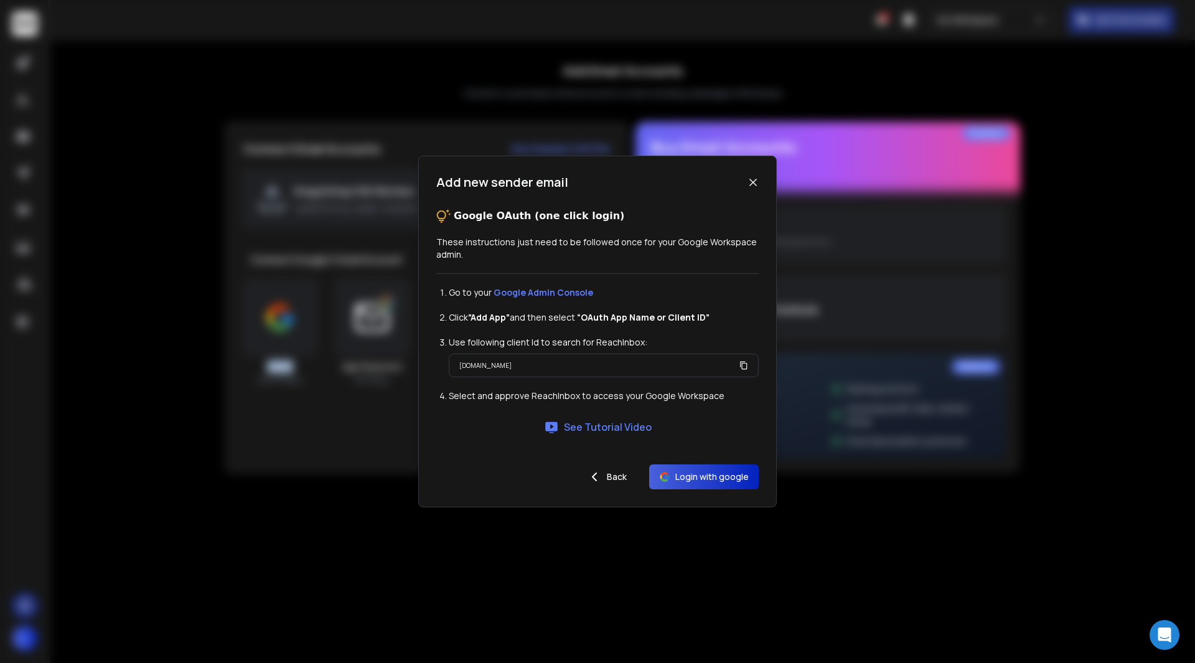
click at [697, 485] on button "Login with google" at bounding box center [704, 476] width 110 height 25
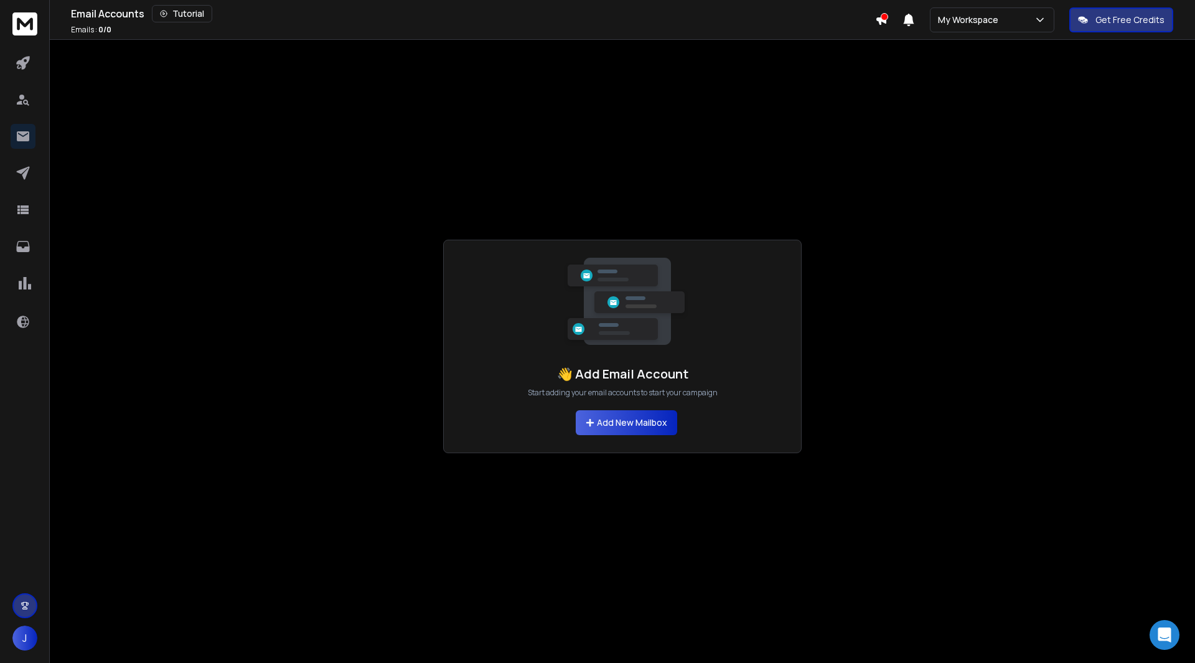
click at [631, 421] on button "Add New Mailbox" at bounding box center [626, 422] width 101 height 25
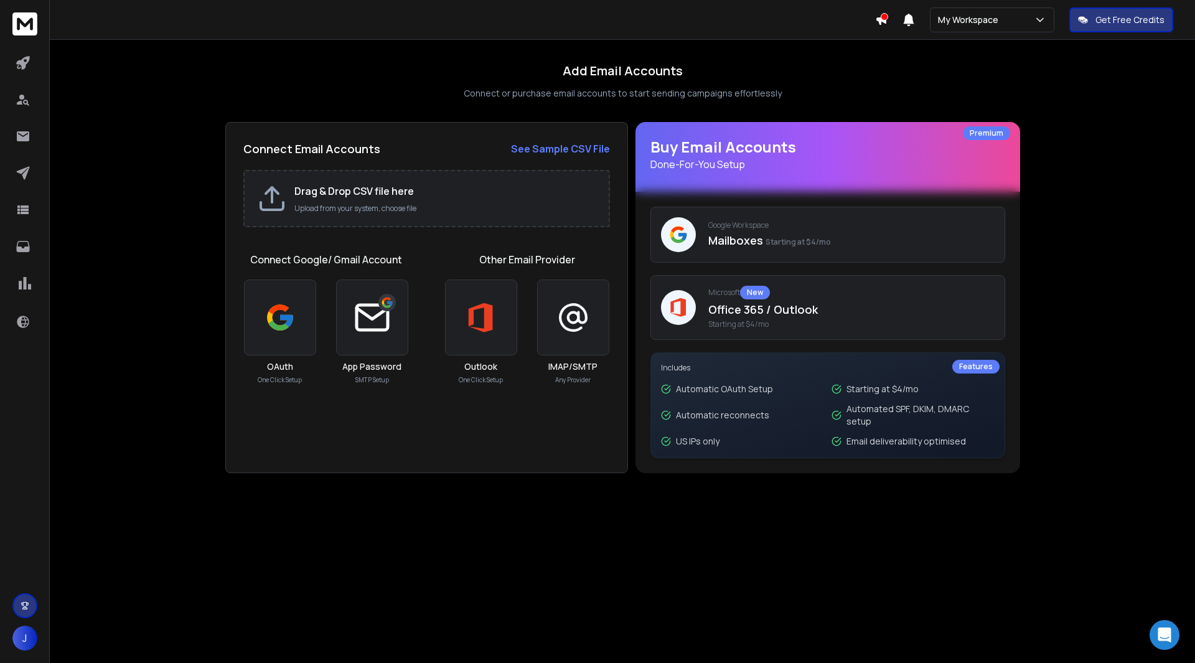
click at [284, 320] on icon at bounding box center [286, 321] width 13 height 12
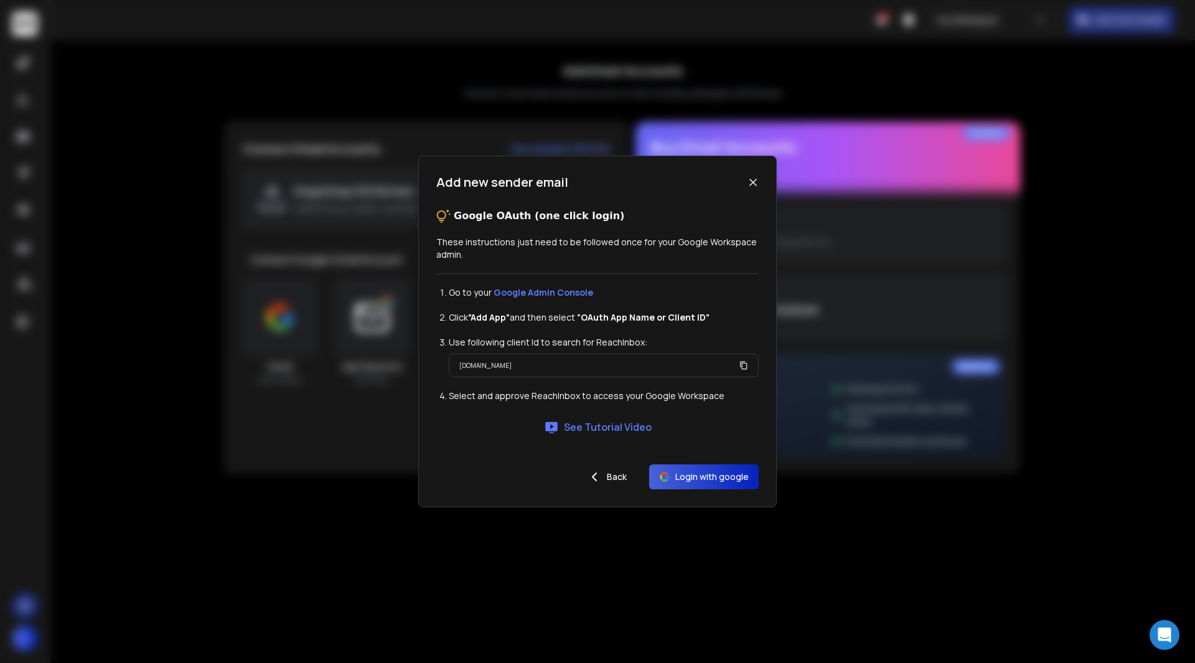
click at [706, 486] on button "Login with google" at bounding box center [704, 476] width 110 height 25
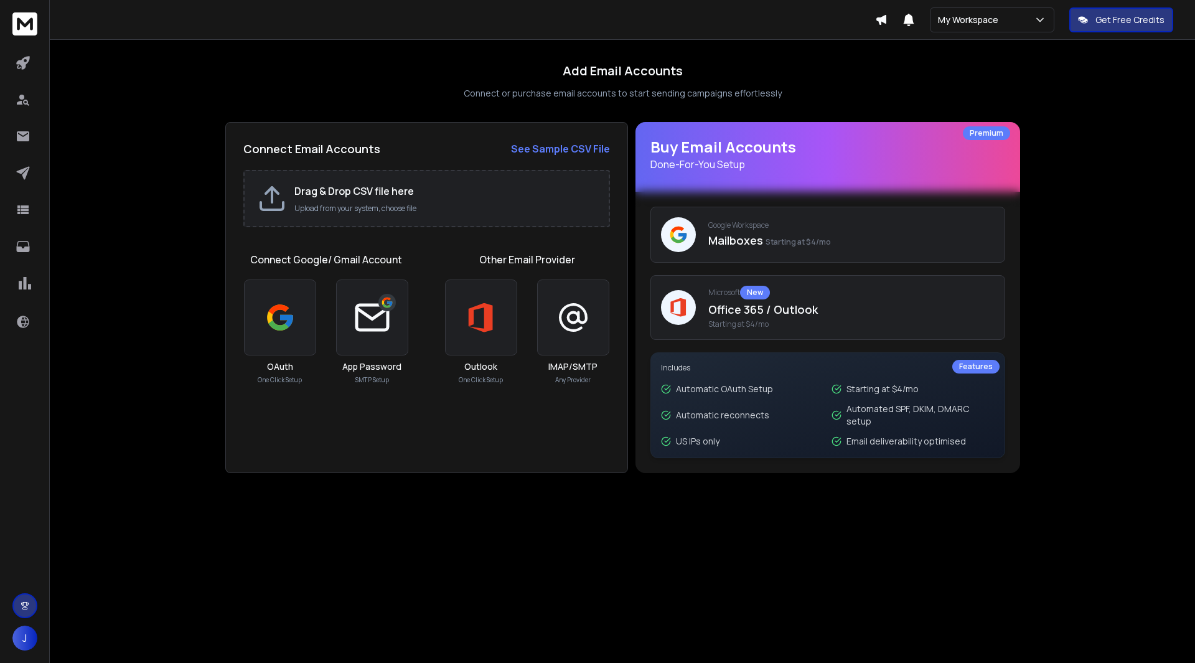
click at [271, 299] on icon at bounding box center [280, 317] width 31 height 37
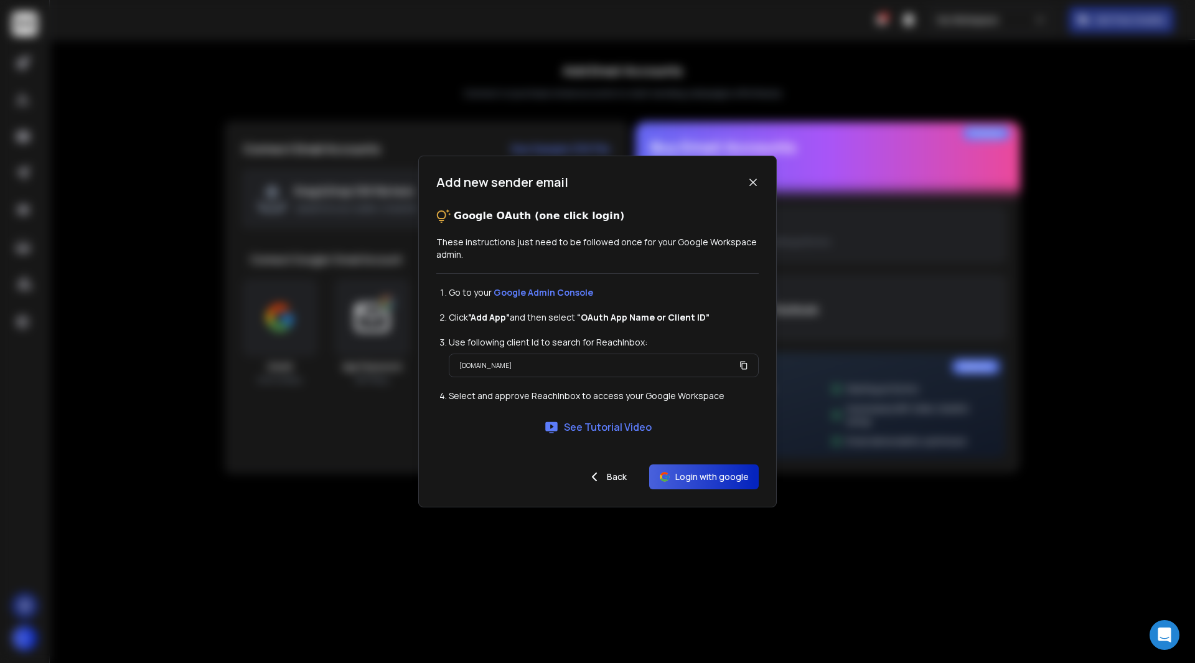
click at [692, 476] on button "Login with google" at bounding box center [704, 476] width 110 height 25
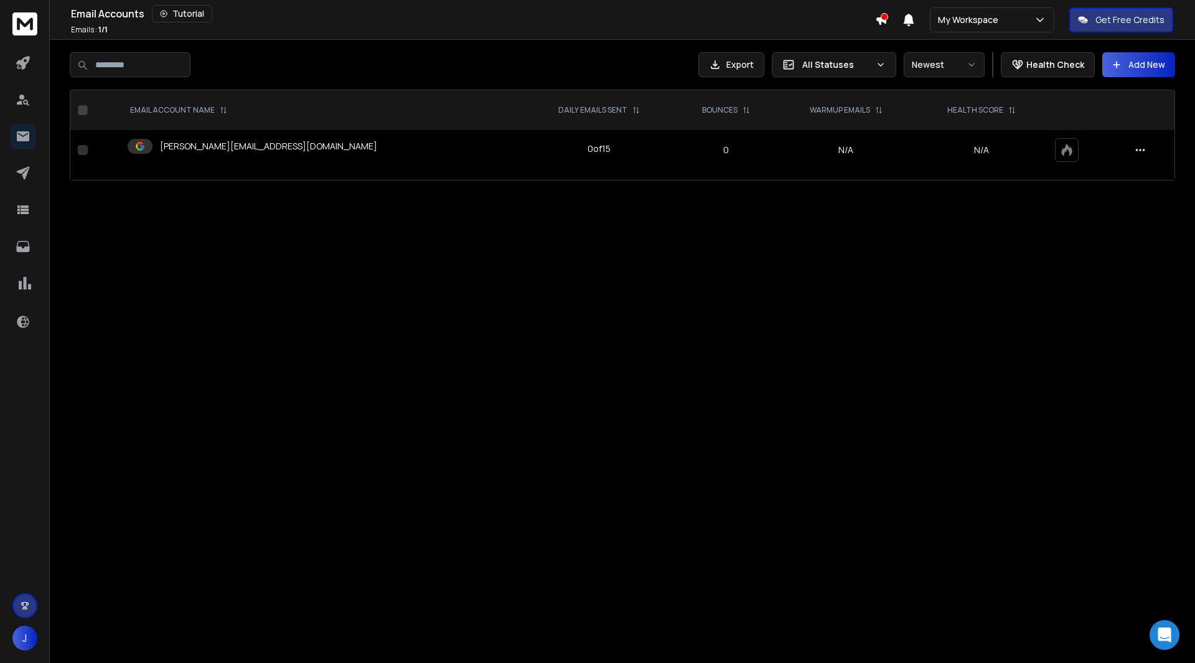
click at [388, 266] on div "ReferralStack Unlock AI-powered affiliate growth Lifetime Deals available! Clai…" at bounding box center [597, 331] width 1195 height 663
click at [1126, 67] on button "Add New" at bounding box center [1139, 64] width 73 height 25
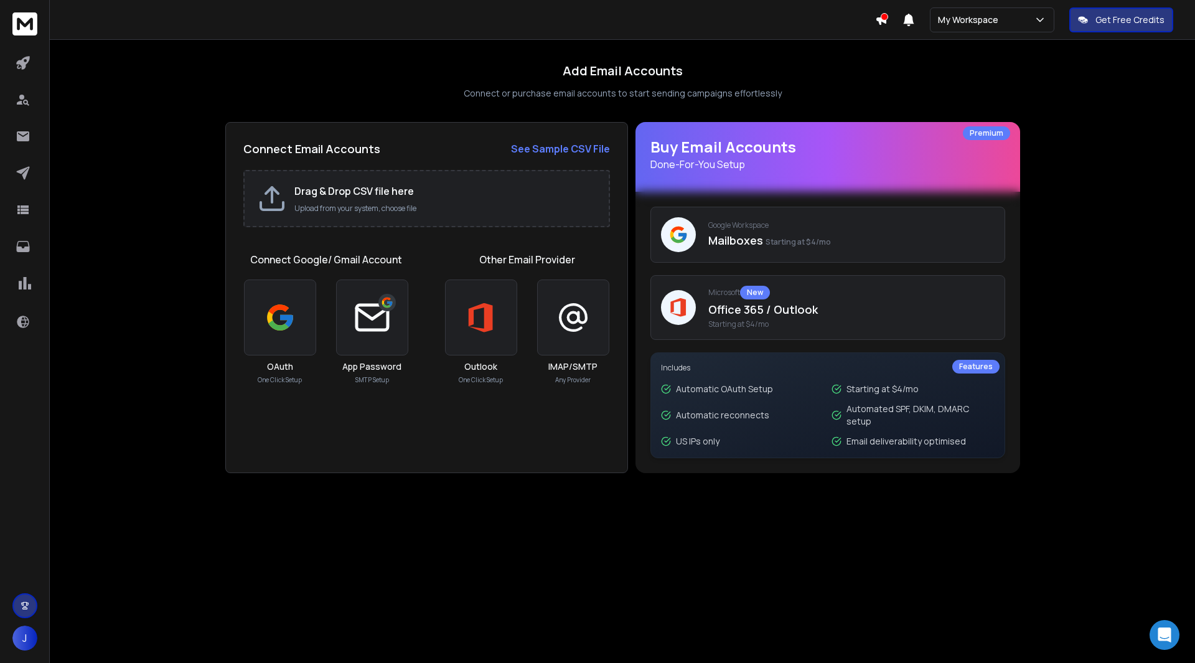
click at [276, 324] on icon at bounding box center [278, 325] width 21 height 11
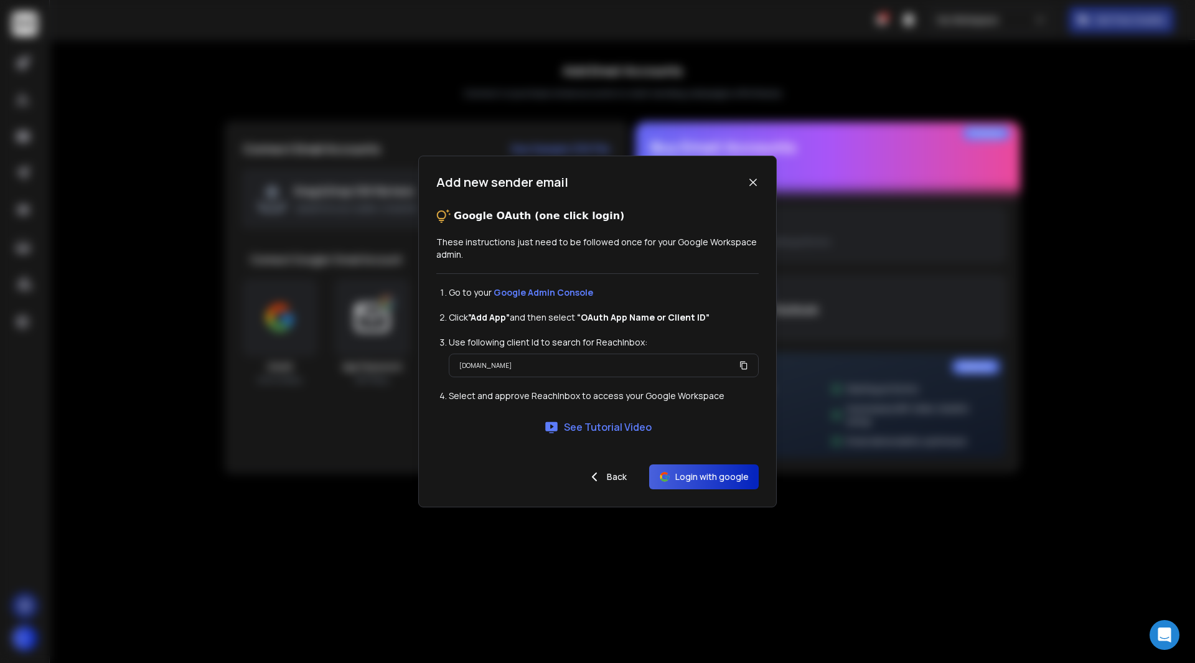
click at [692, 476] on button "Login with google" at bounding box center [704, 476] width 110 height 25
